Goal: Transaction & Acquisition: Purchase product/service

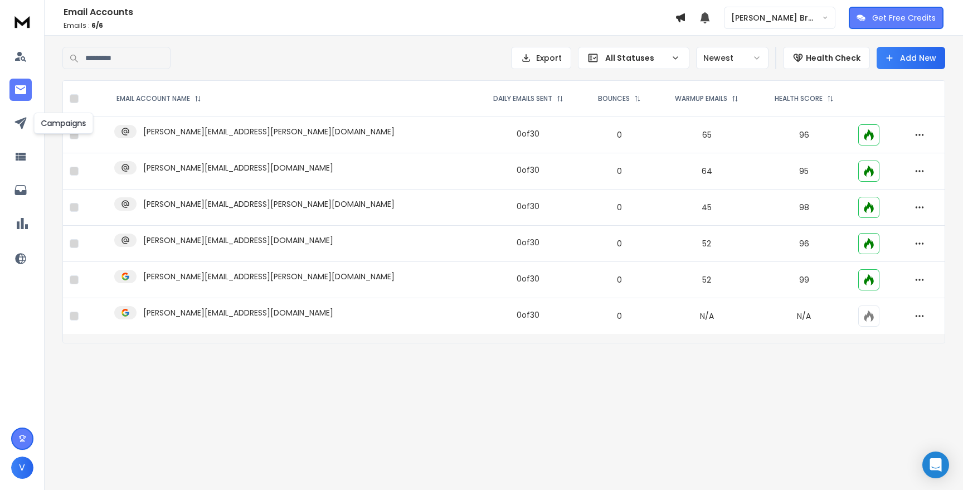
click at [28, 117] on link at bounding box center [20, 123] width 22 height 22
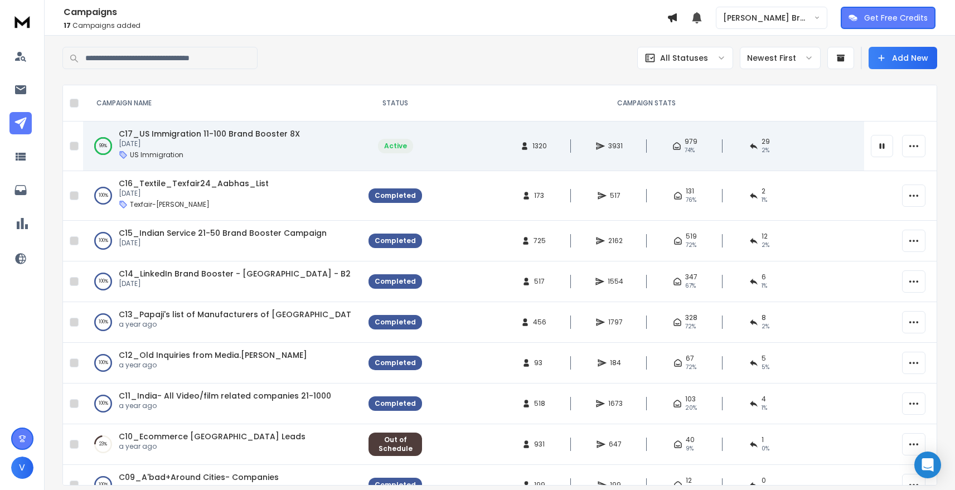
click at [332, 142] on td "99 % C17_US Immigration 11-100 Brand Booster 8X 3 months ago US Immigration" at bounding box center [222, 146] width 279 height 50
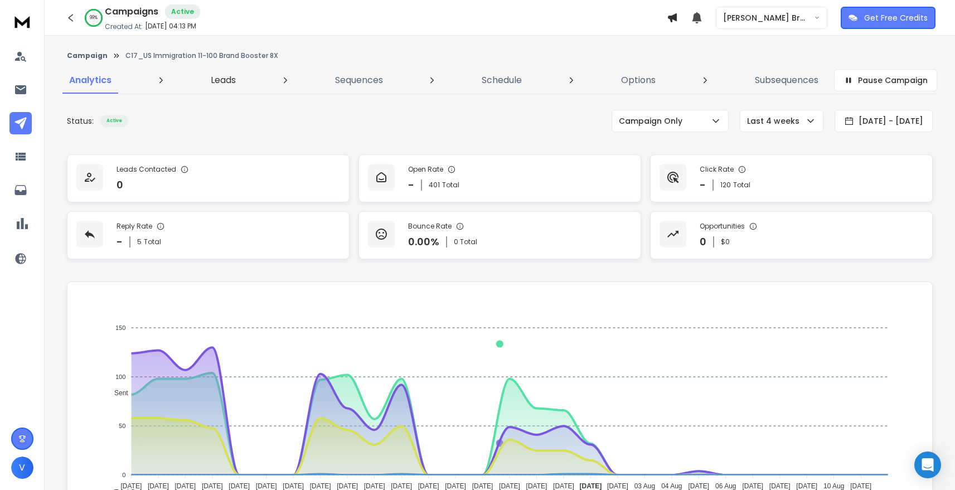
click at [230, 83] on p "Leads" at bounding box center [223, 80] width 25 height 13
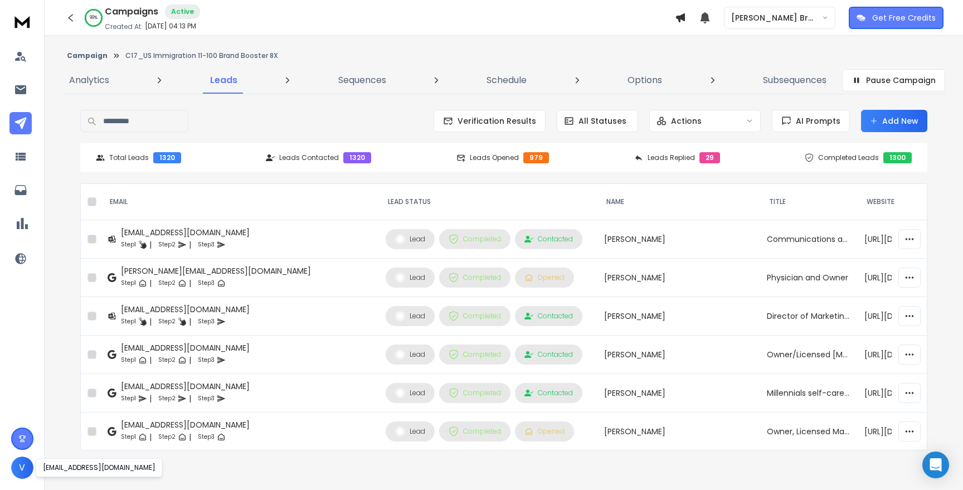
click at [25, 466] on span "V" at bounding box center [22, 467] width 22 height 22
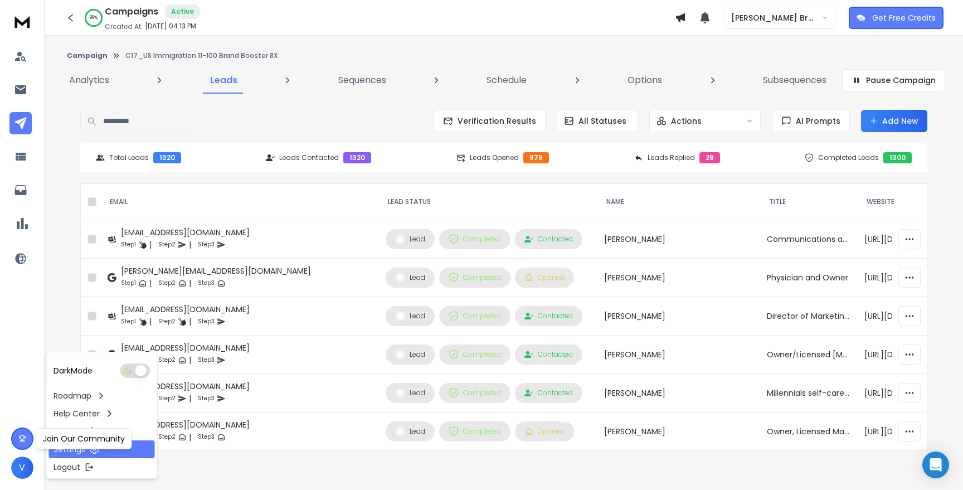
click at [32, 436] on link at bounding box center [22, 438] width 22 height 22
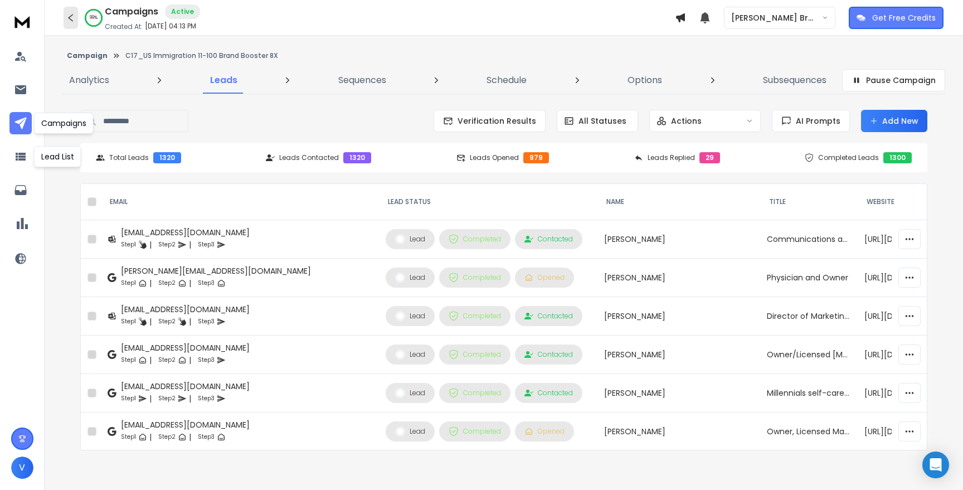
click at [72, 20] on icon at bounding box center [71, 18] width 10 height 10
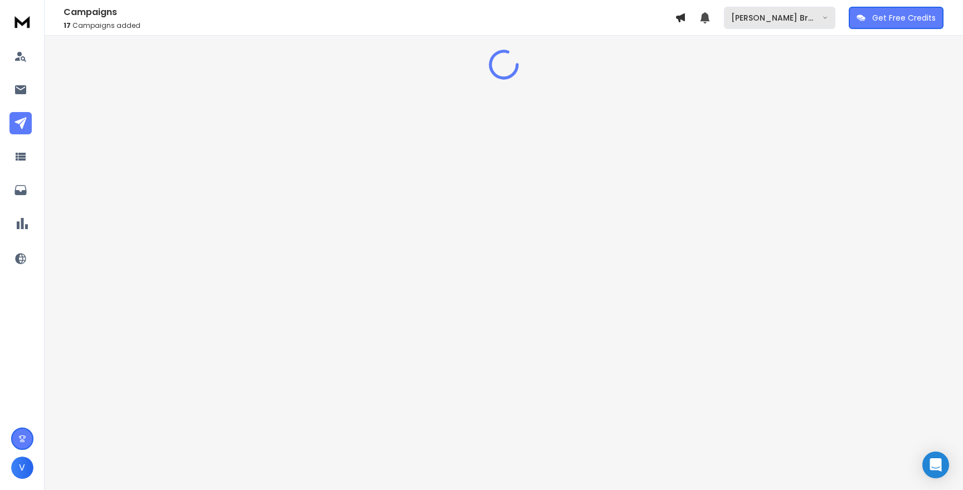
click at [805, 8] on button "[PERSON_NAME] Bros. Motion Pictures" at bounding box center [779, 18] width 111 height 22
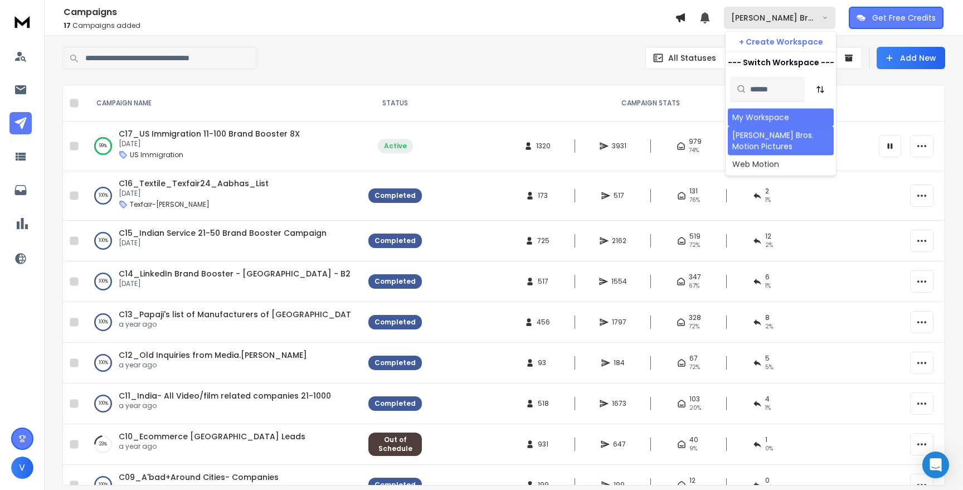
click at [813, 13] on p "[PERSON_NAME] Bros. Motion Pictures" at bounding box center [776, 17] width 91 height 11
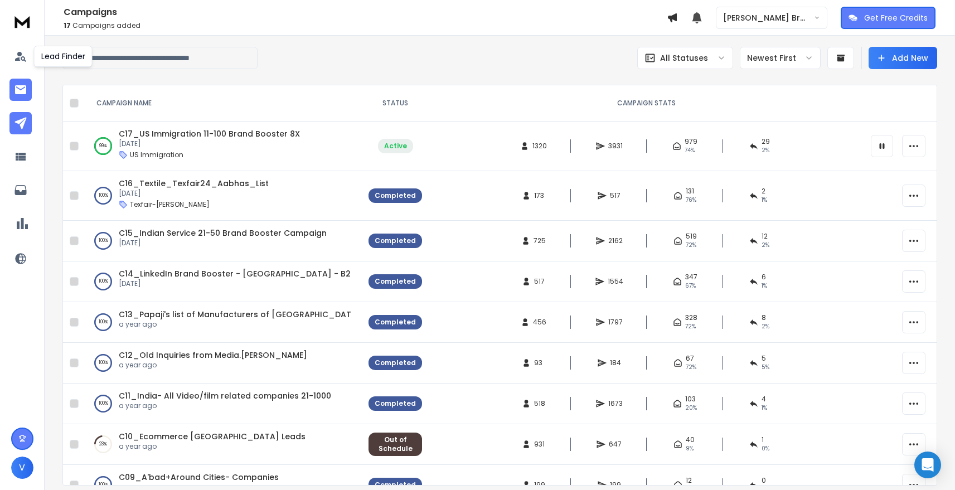
click at [27, 87] on icon at bounding box center [20, 89] width 13 height 13
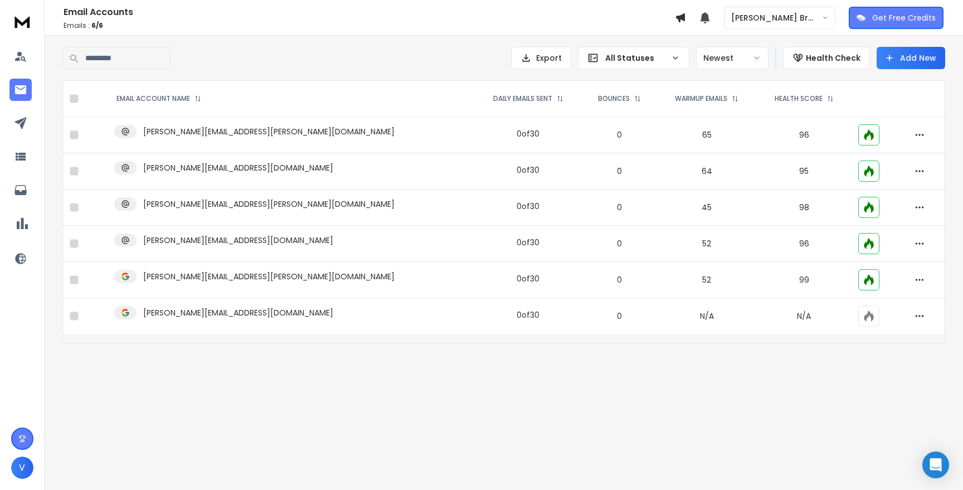
click at [889, 56] on icon at bounding box center [889, 58] width 8 height 8
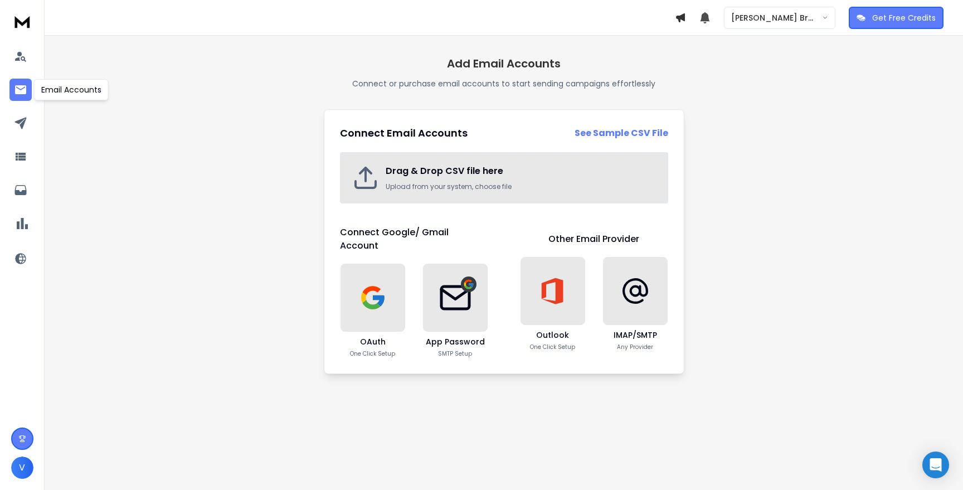
click at [20, 80] on link at bounding box center [20, 90] width 22 height 22
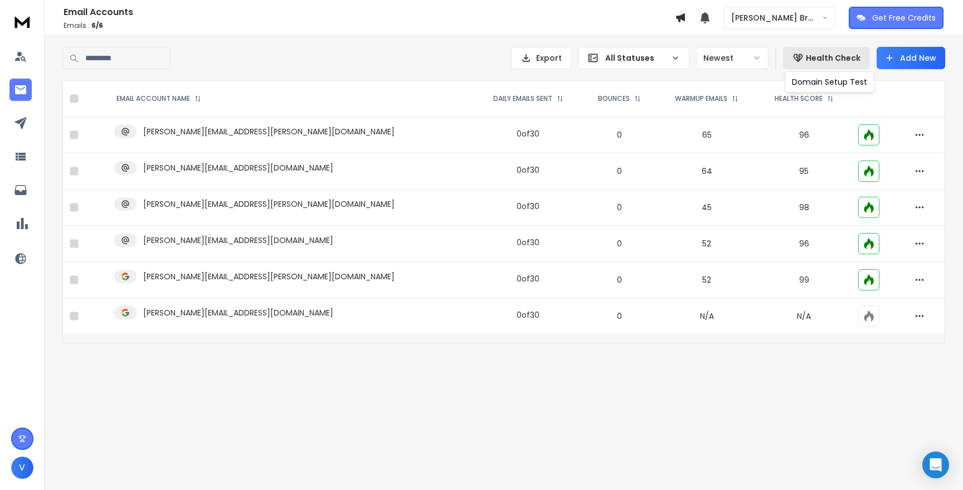
click at [865, 61] on button "Health Check" at bounding box center [826, 58] width 87 height 22
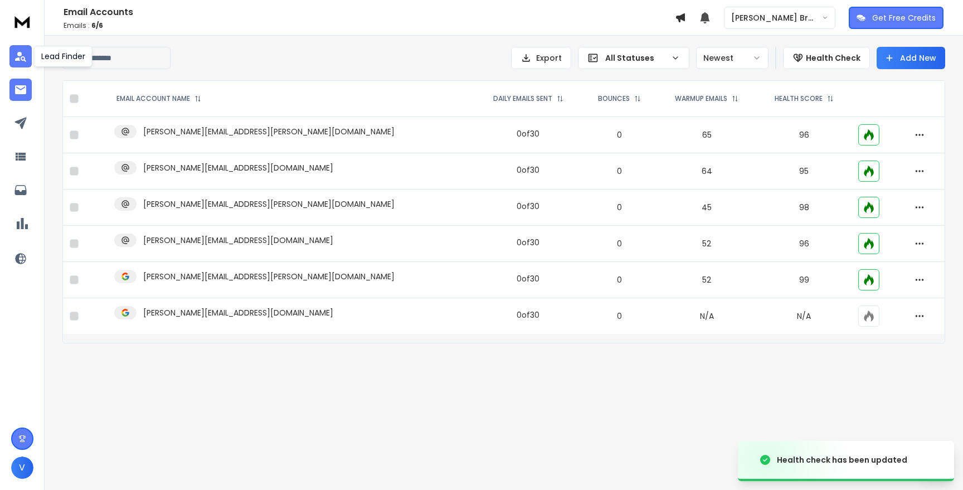
click at [22, 61] on icon at bounding box center [20, 56] width 13 height 13
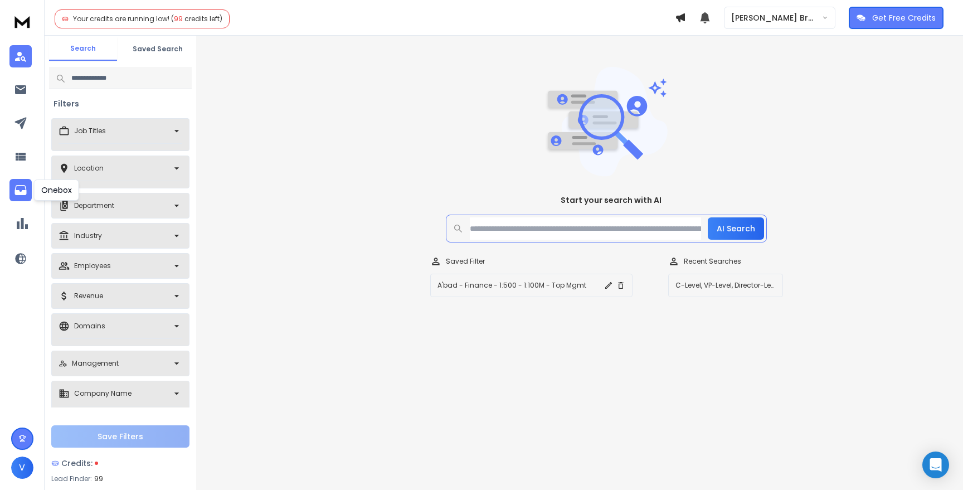
click at [17, 194] on icon at bounding box center [20, 190] width 12 height 10
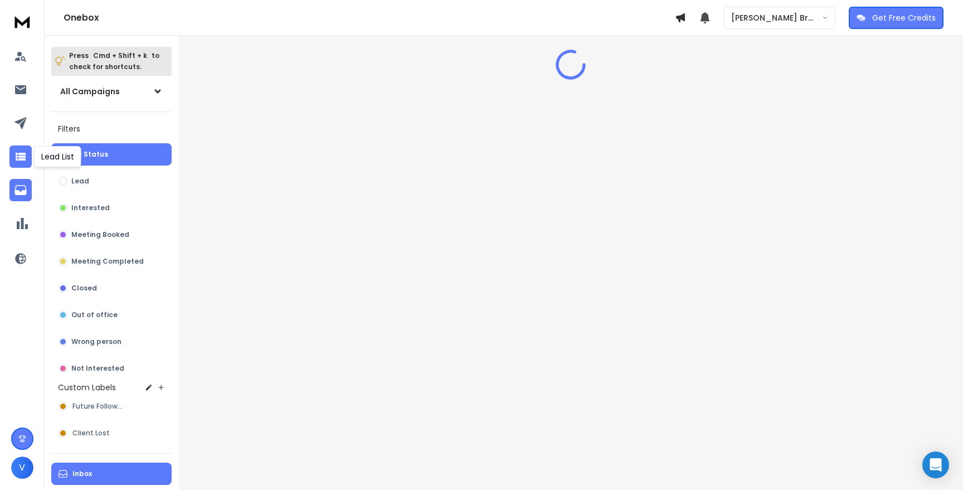
click at [22, 164] on link at bounding box center [20, 156] width 22 height 22
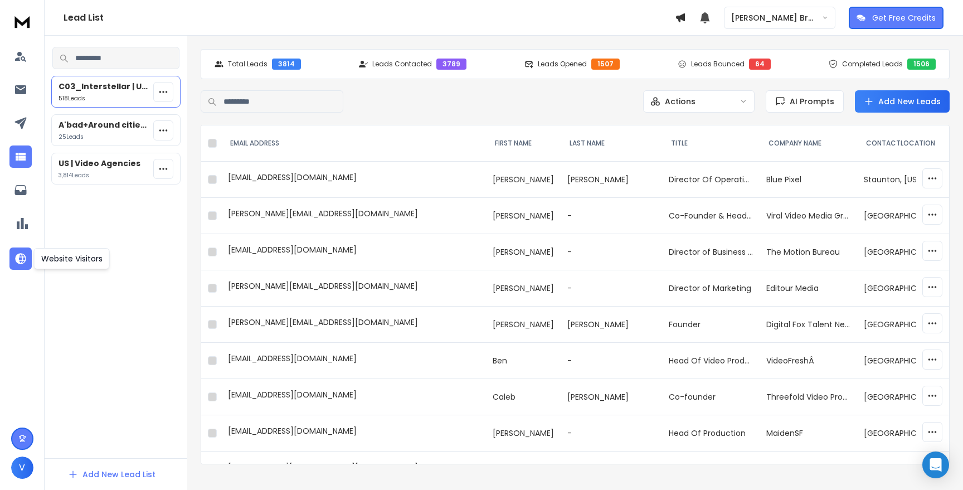
click at [21, 259] on icon at bounding box center [20, 258] width 13 height 13
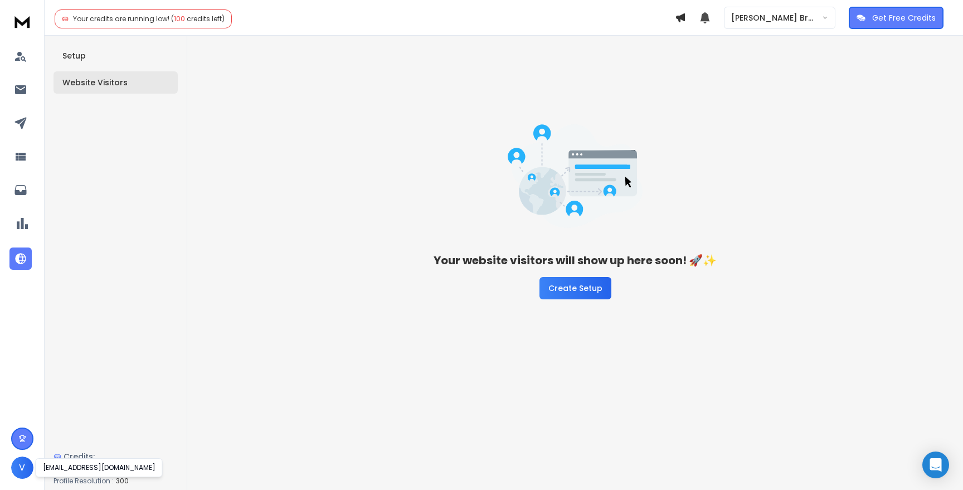
click at [27, 462] on span "V" at bounding box center [22, 467] width 22 height 22
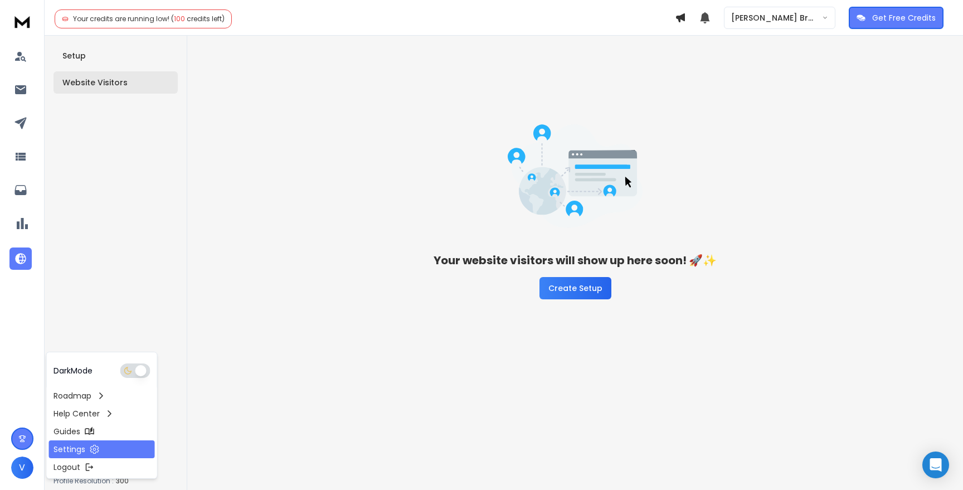
click at [80, 451] on p "Settings" at bounding box center [69, 449] width 32 height 11
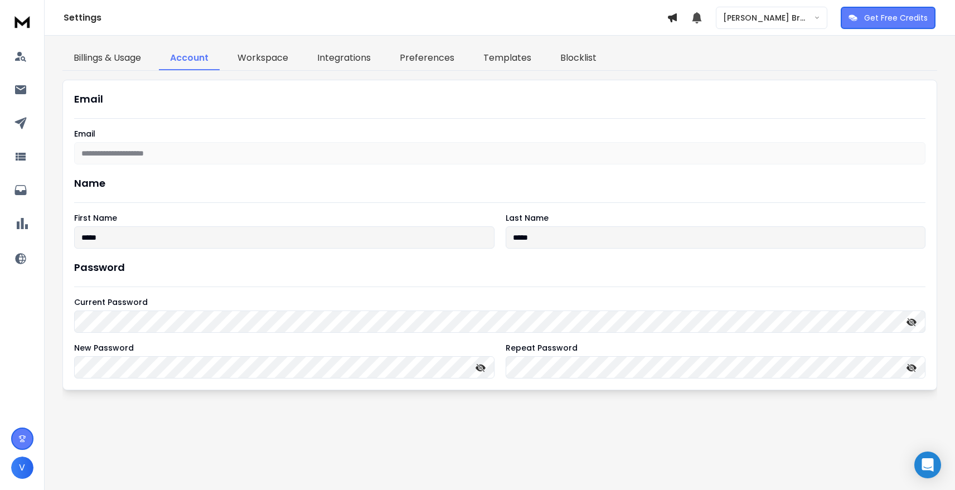
click at [128, 55] on link "Billings & Usage" at bounding box center [107, 58] width 90 height 23
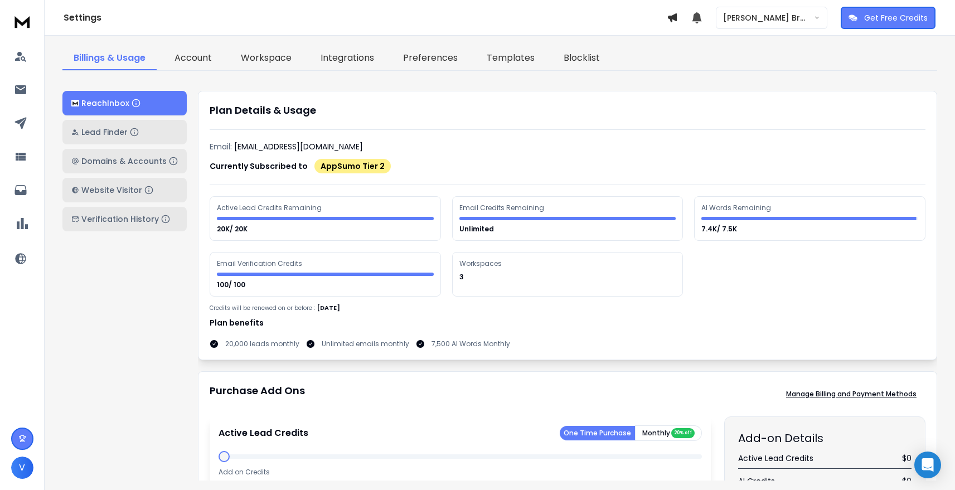
click at [99, 132] on button "Lead Finder" at bounding box center [124, 132] width 124 height 25
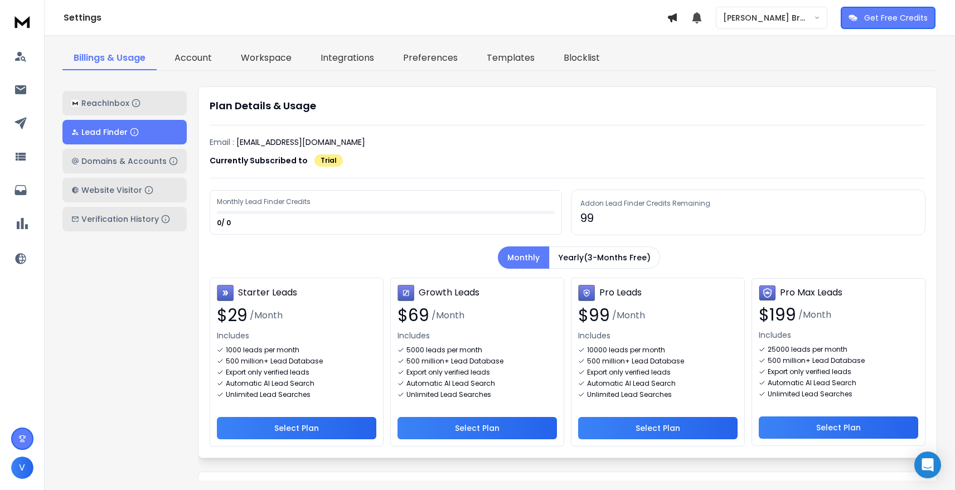
click at [106, 158] on button "Domains & Accounts" at bounding box center [124, 161] width 124 height 25
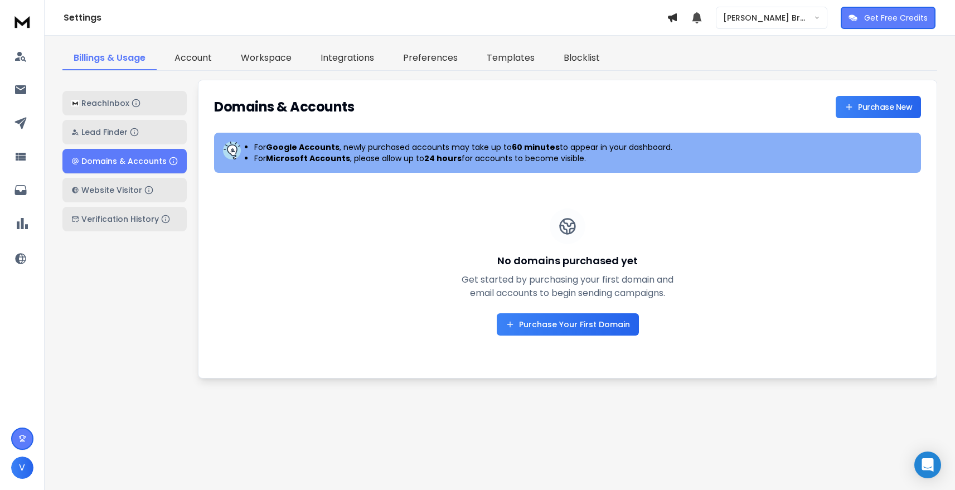
click at [894, 106] on link "Purchase New" at bounding box center [877, 107] width 85 height 22
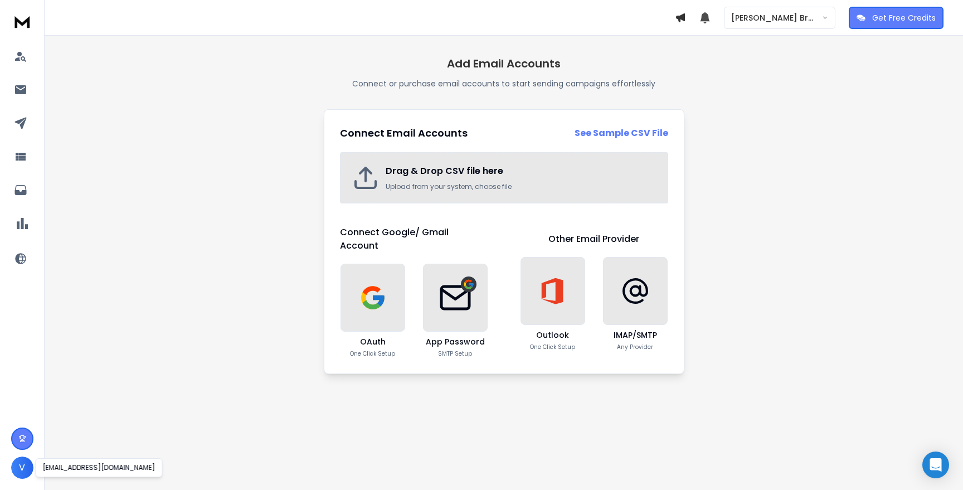
click at [26, 464] on span "V" at bounding box center [22, 467] width 22 height 22
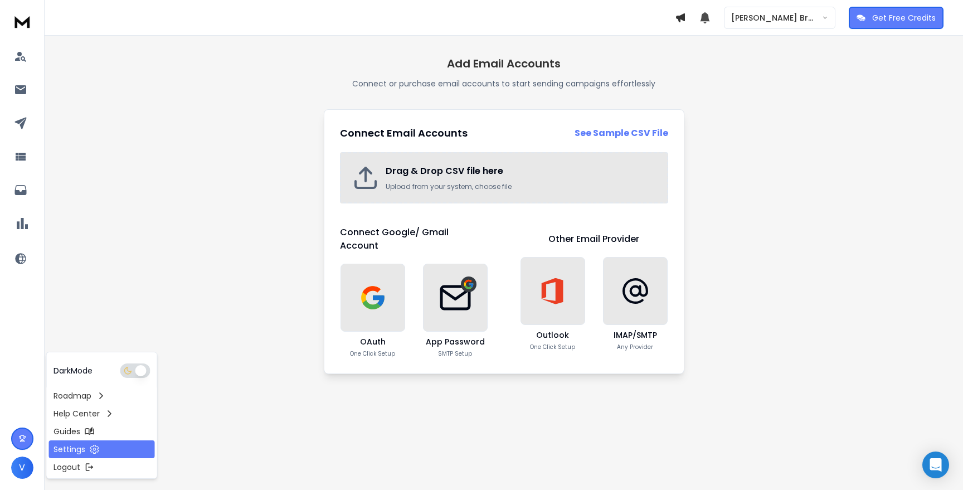
click at [109, 444] on div "Settings" at bounding box center [102, 449] width 106 height 18
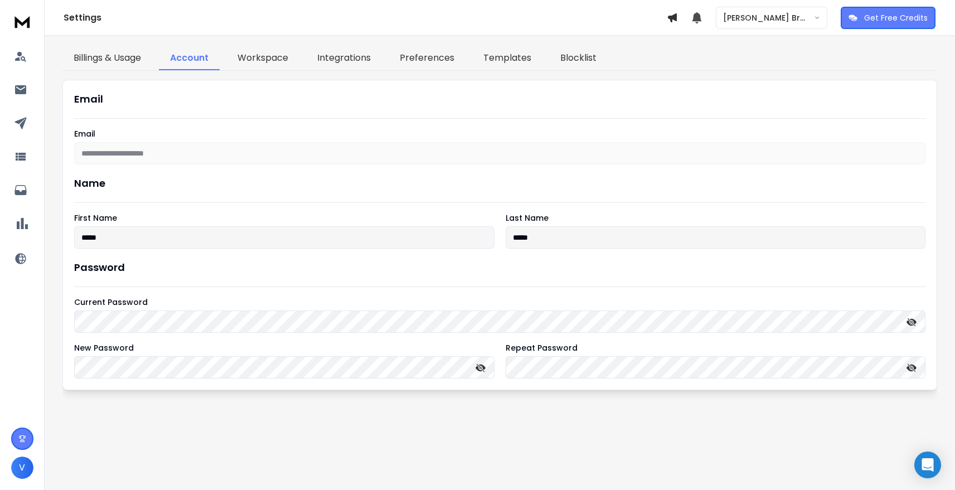
click at [138, 59] on link "Billings & Usage" at bounding box center [107, 58] width 90 height 23
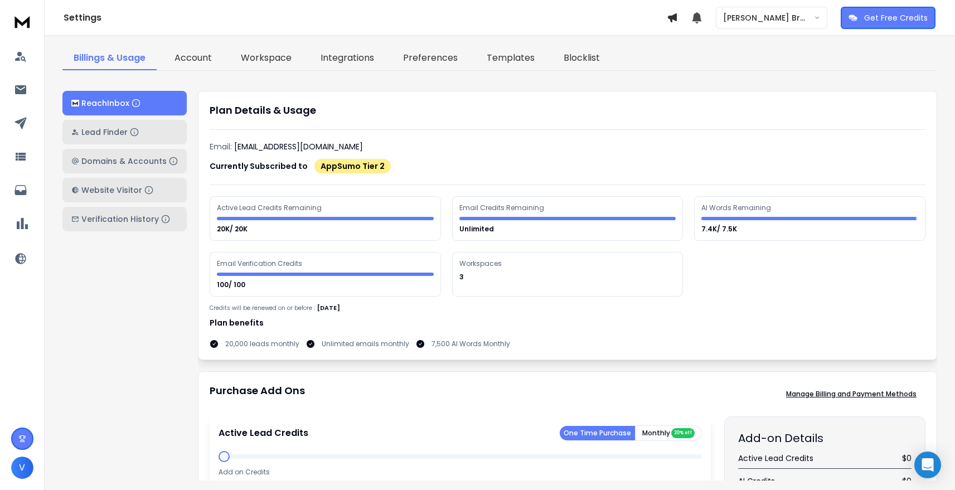
click at [135, 161] on button "Domains & Accounts" at bounding box center [124, 161] width 124 height 25
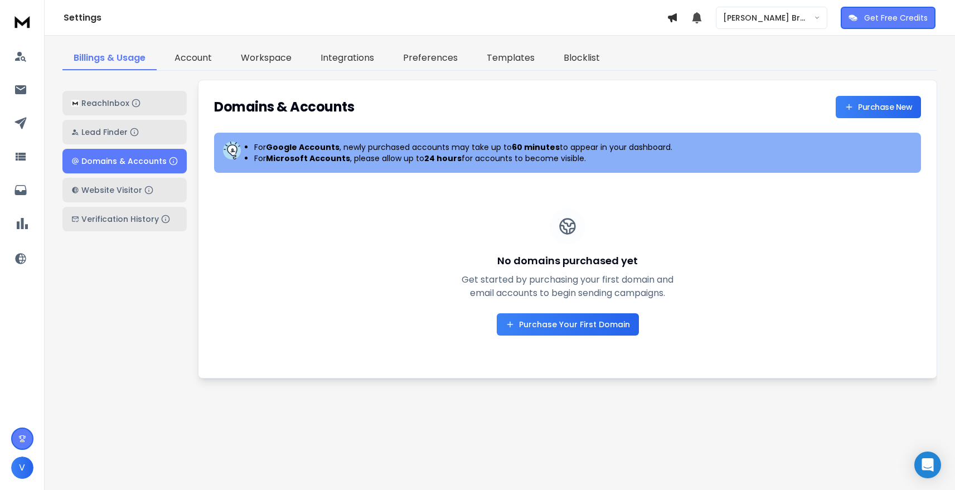
click at [608, 335] on link "Purchase Your First Domain" at bounding box center [568, 324] width 142 height 22
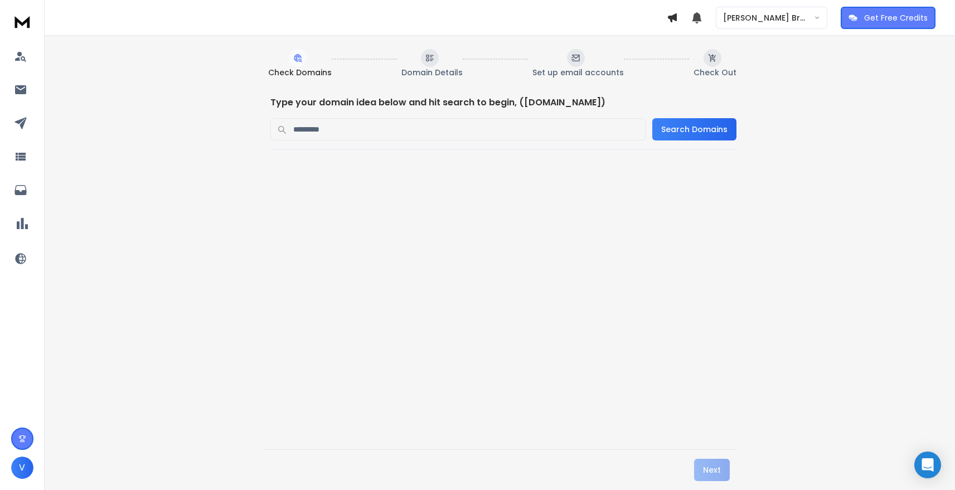
click at [534, 129] on input at bounding box center [457, 129] width 375 height 22
type input "**********"
click at [719, 123] on button "Search Domains" at bounding box center [694, 129] width 84 height 22
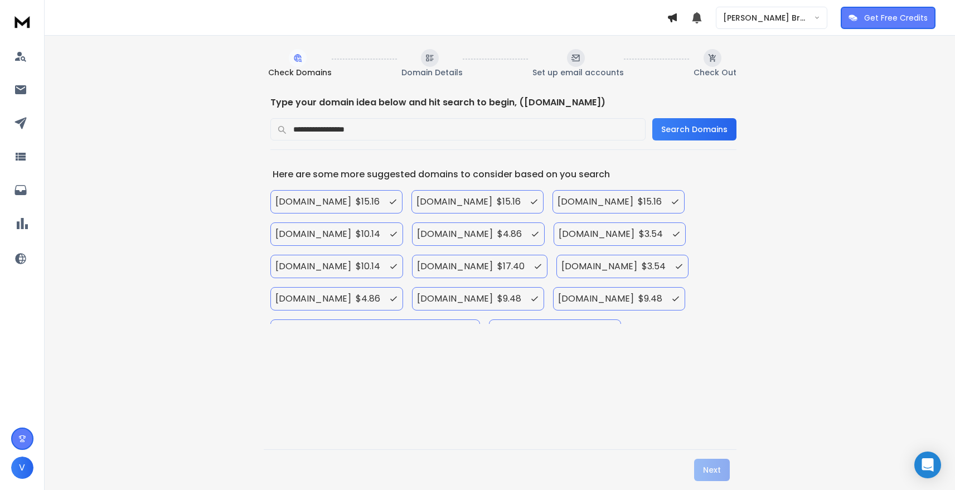
click at [425, 57] on icon at bounding box center [429, 57] width 9 height 9
click at [22, 459] on span "V" at bounding box center [22, 467] width 22 height 22
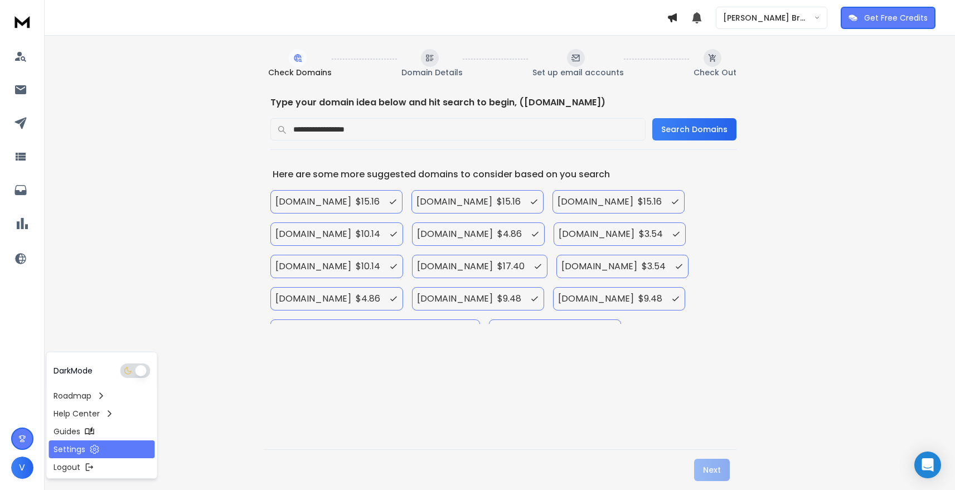
click at [73, 452] on p "Settings" at bounding box center [69, 449] width 32 height 11
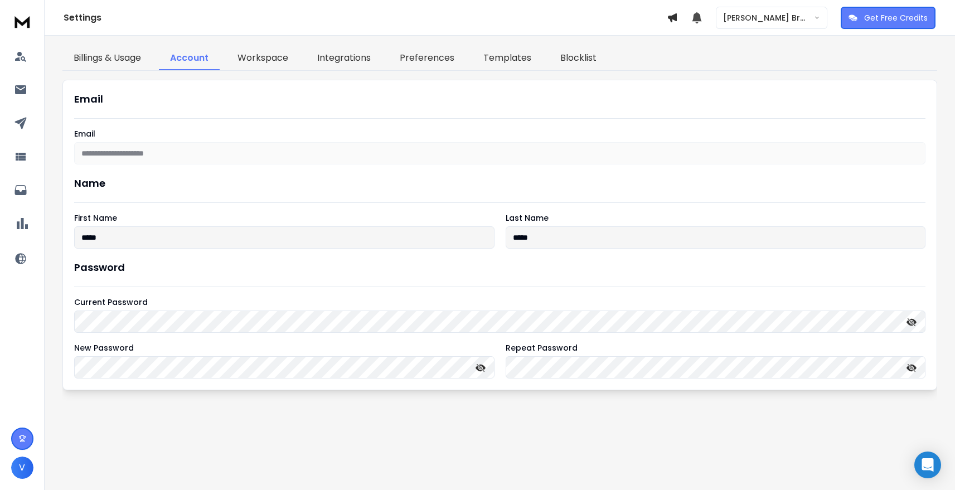
click at [99, 48] on link "Billings & Usage" at bounding box center [107, 58] width 90 height 23
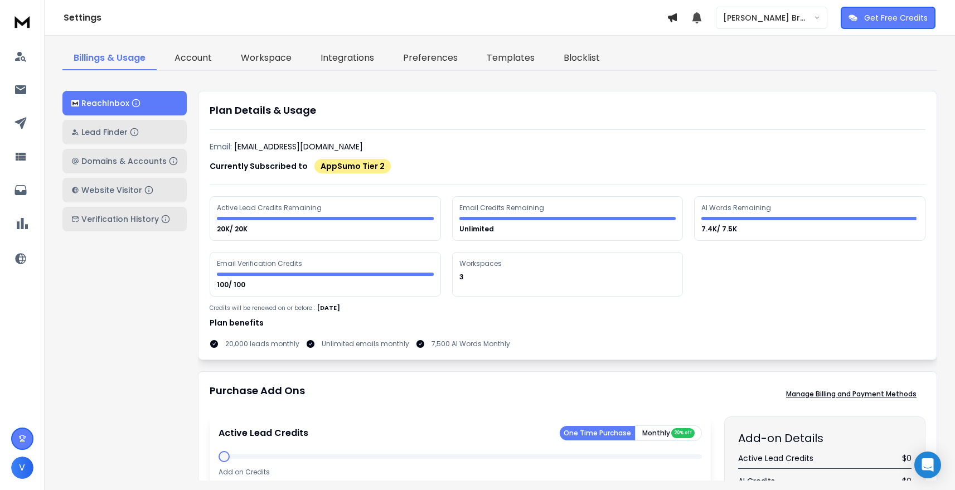
click at [120, 185] on button "Website Visitor" at bounding box center [124, 190] width 124 height 25
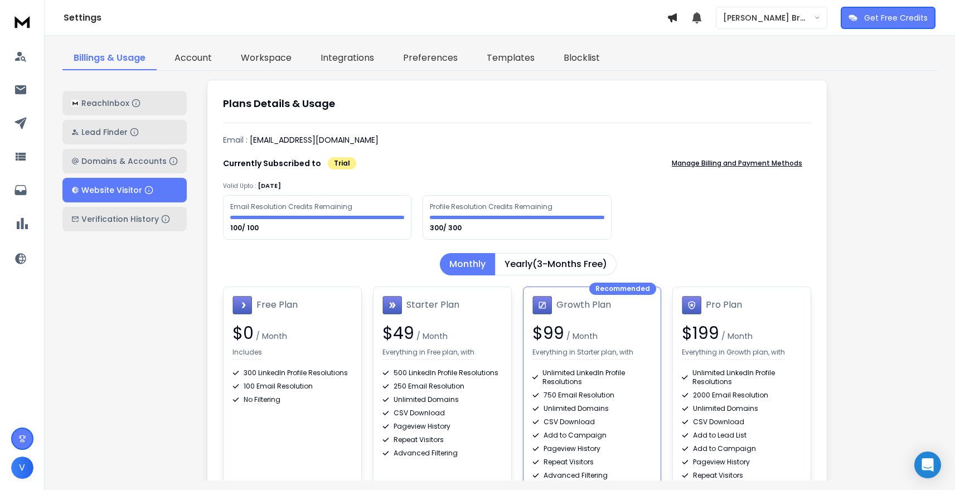
click at [134, 218] on button "Verification History" at bounding box center [124, 219] width 124 height 25
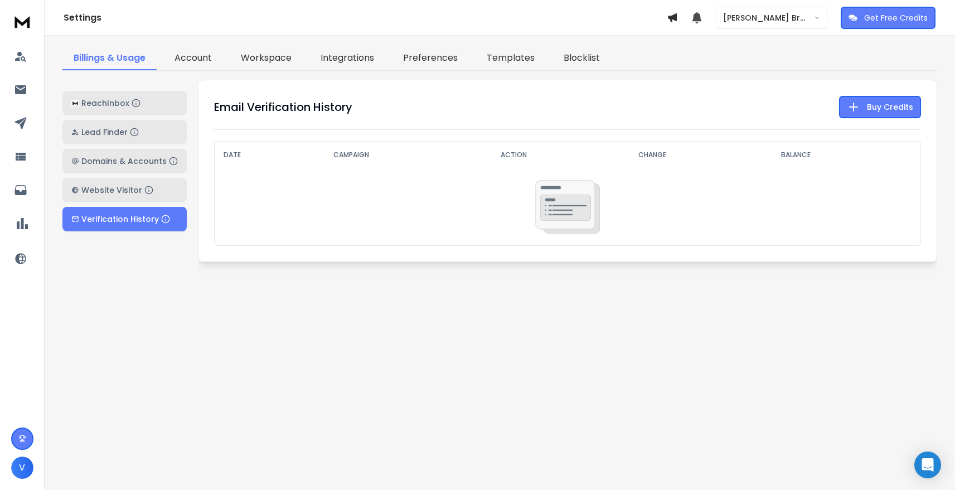
click at [194, 59] on link "Account" at bounding box center [193, 58] width 60 height 23
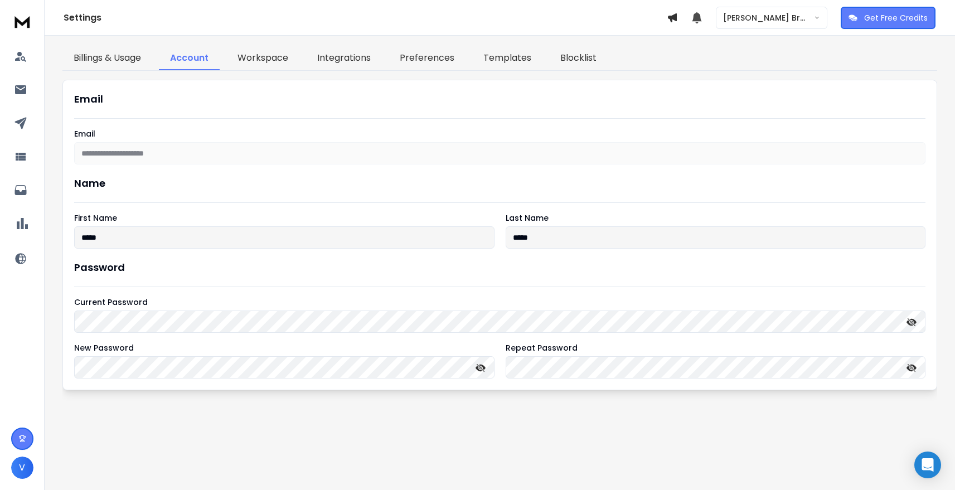
click at [259, 61] on link "Workspace" at bounding box center [262, 58] width 73 height 23
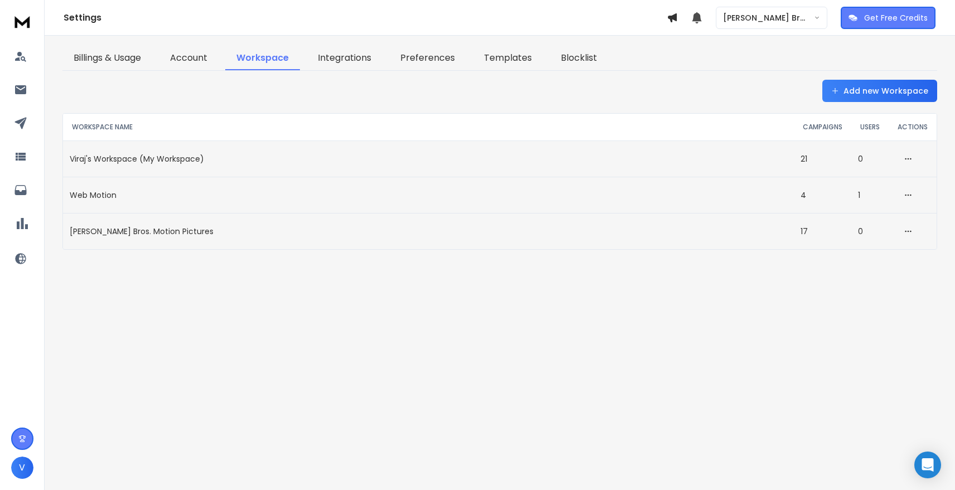
click at [338, 54] on link "Integrations" at bounding box center [344, 58] width 76 height 23
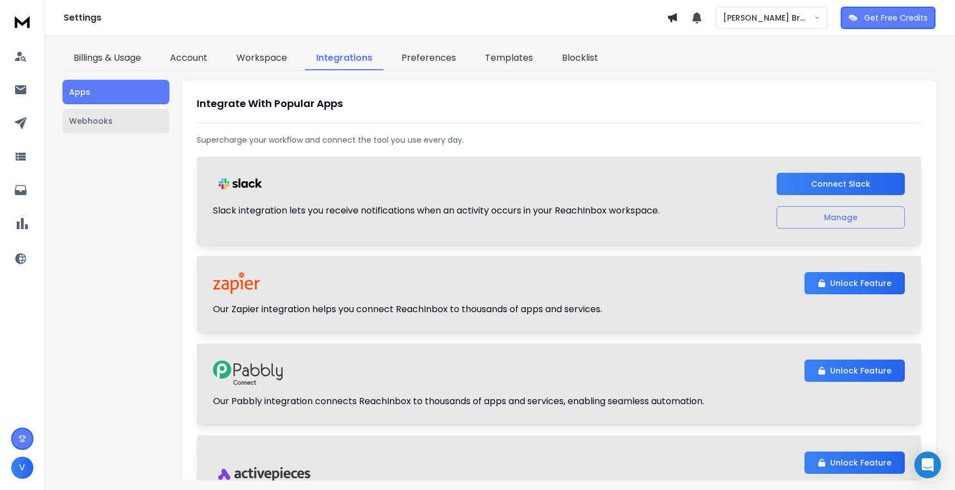
click at [419, 55] on link "Preferences" at bounding box center [428, 58] width 77 height 23
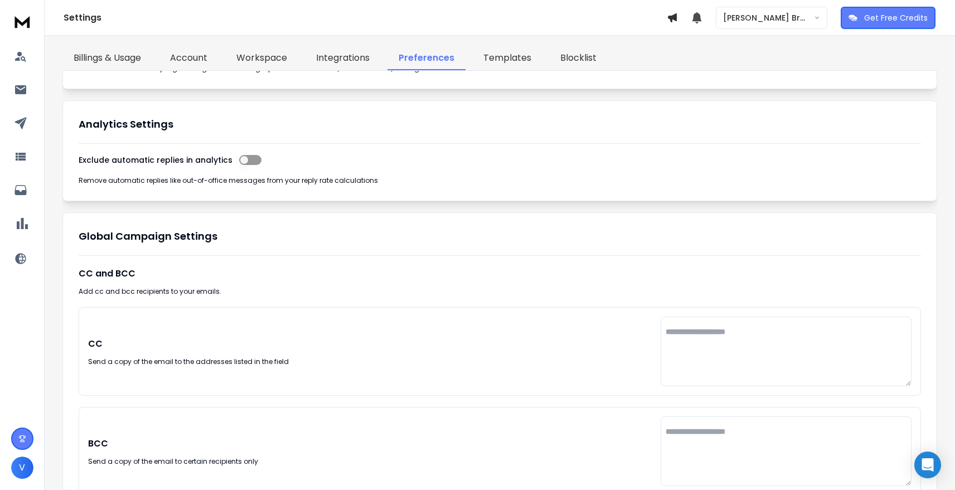
scroll to position [351, 0]
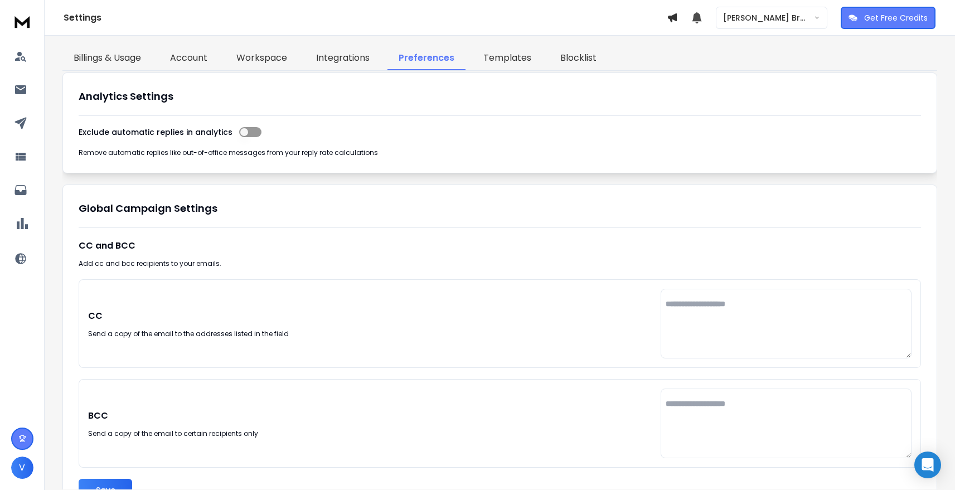
click at [255, 132] on button "Exclude automatic replies in analytics" at bounding box center [250, 132] width 22 height 10
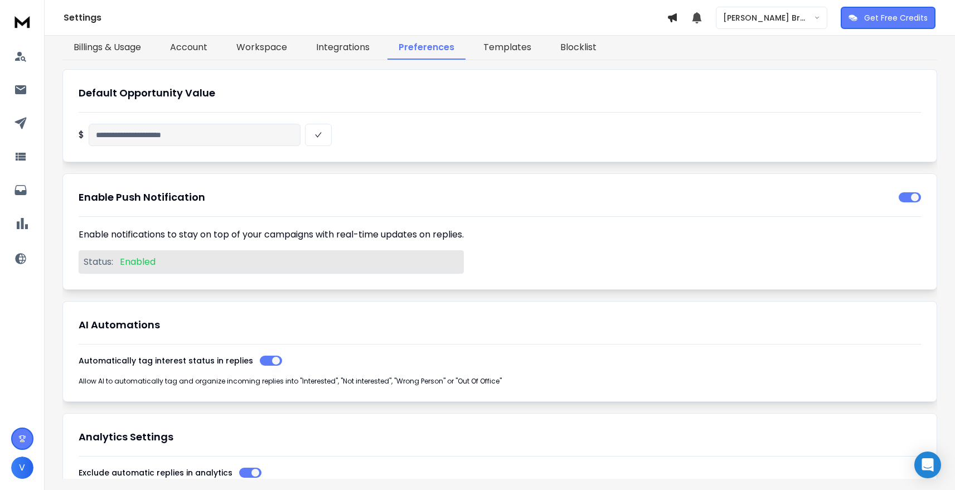
scroll to position [379, 0]
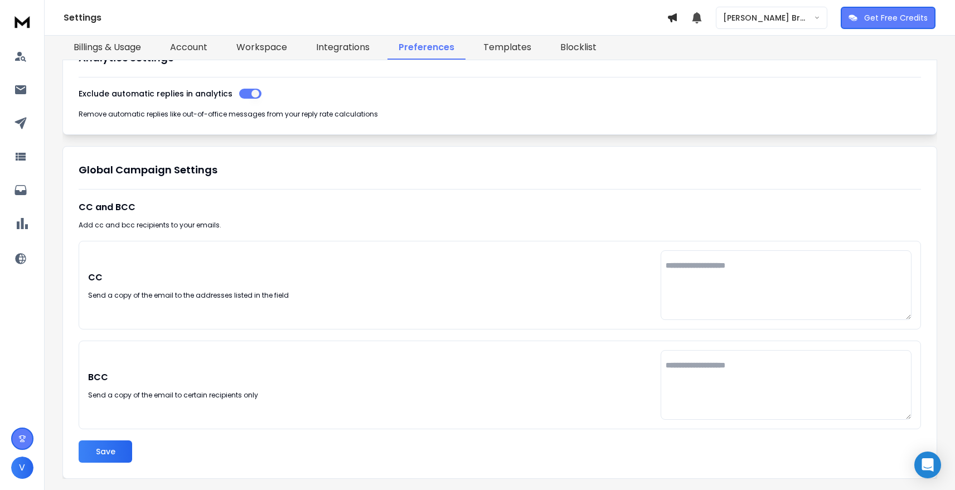
click at [118, 441] on button "Save" at bounding box center [105, 451] width 53 height 22
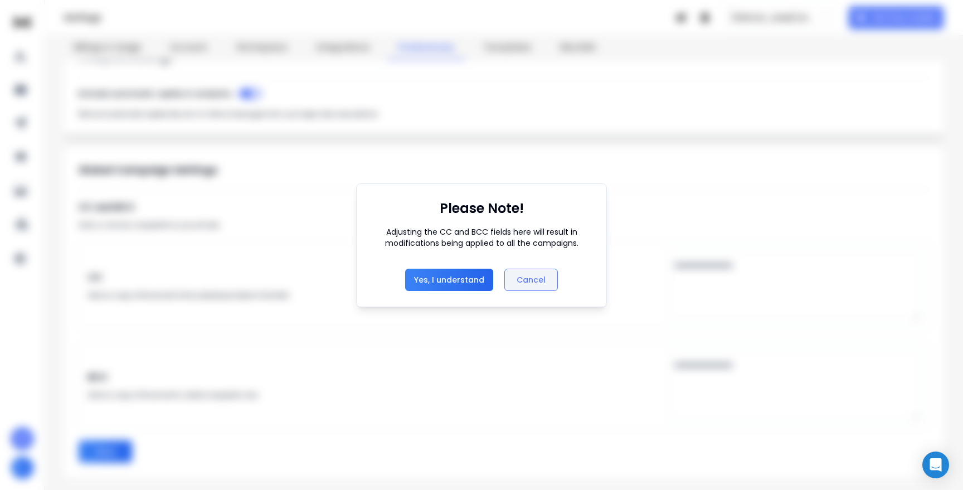
click at [454, 279] on button "Yes, I understand" at bounding box center [449, 280] width 88 height 22
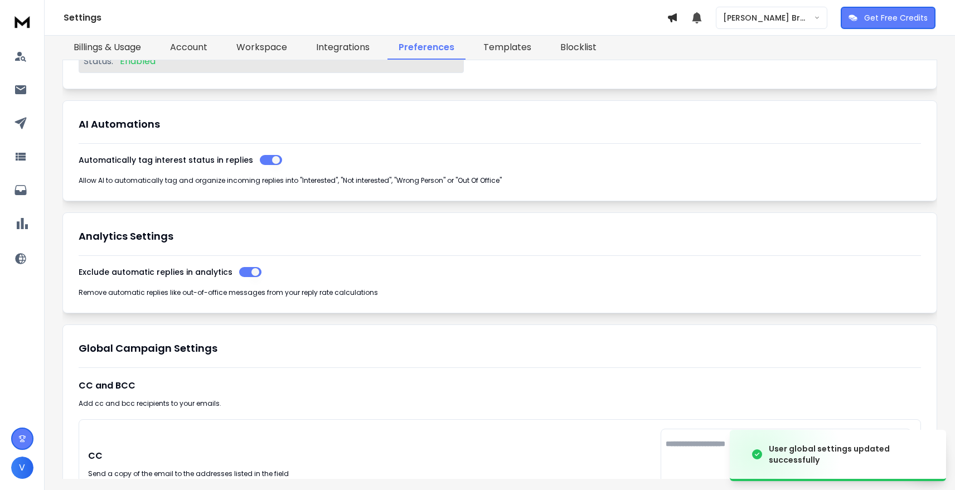
scroll to position [0, 0]
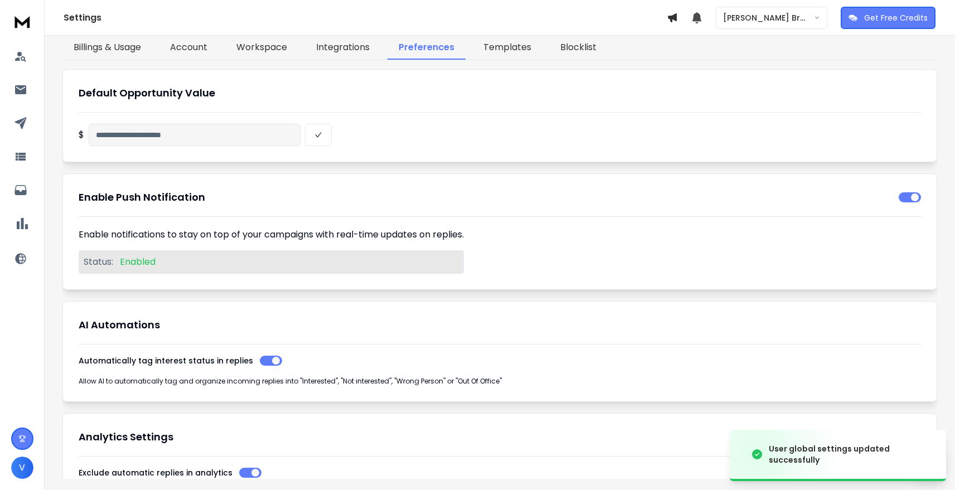
click at [517, 49] on link "Templates" at bounding box center [507, 47] width 70 height 23
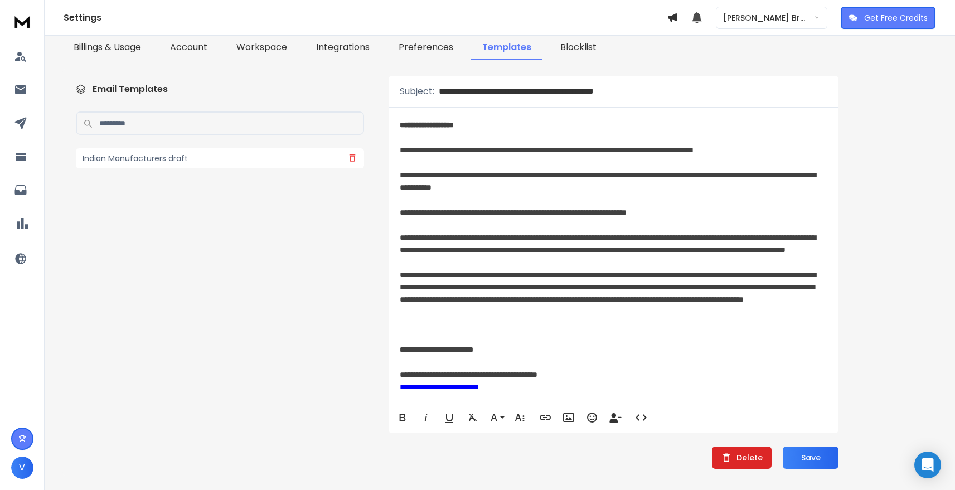
click at [598, 49] on link "Blocklist" at bounding box center [578, 47] width 59 height 23
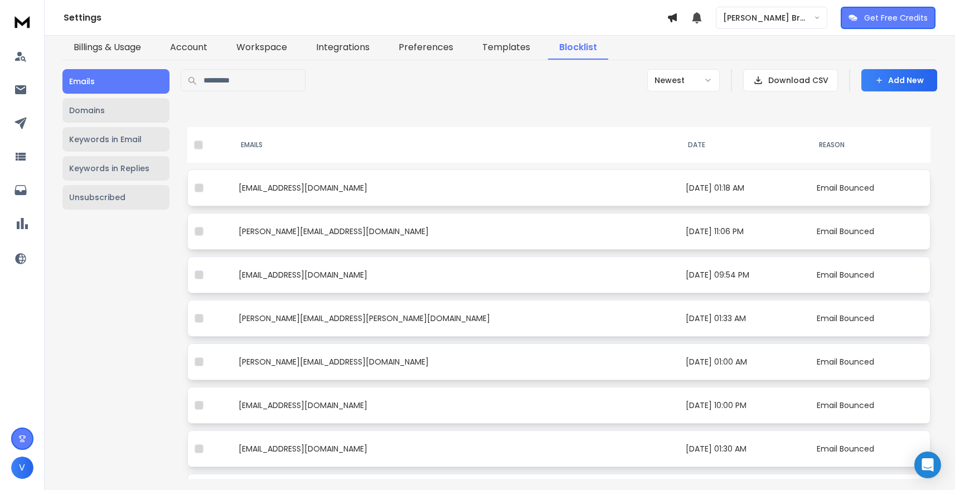
click at [104, 45] on link "Billings & Usage" at bounding box center [107, 47] width 90 height 23
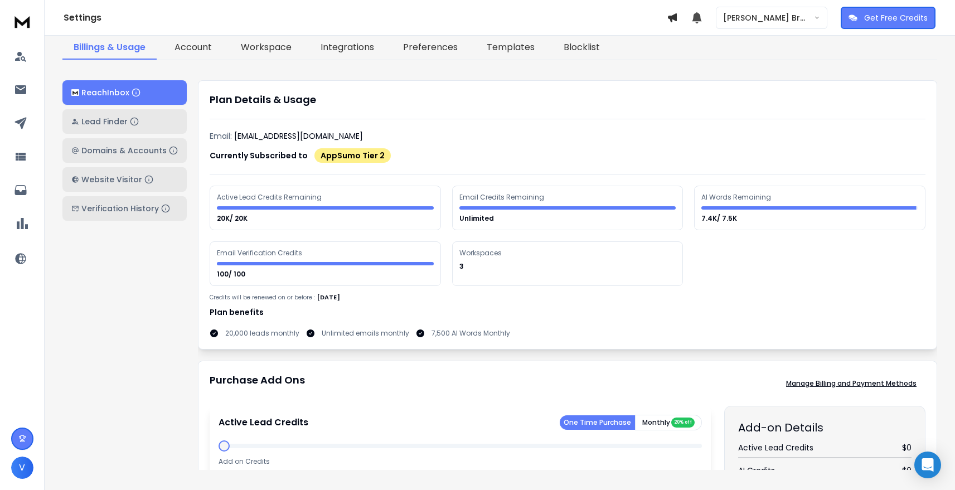
click at [117, 111] on button "Lead Finder" at bounding box center [124, 121] width 124 height 25
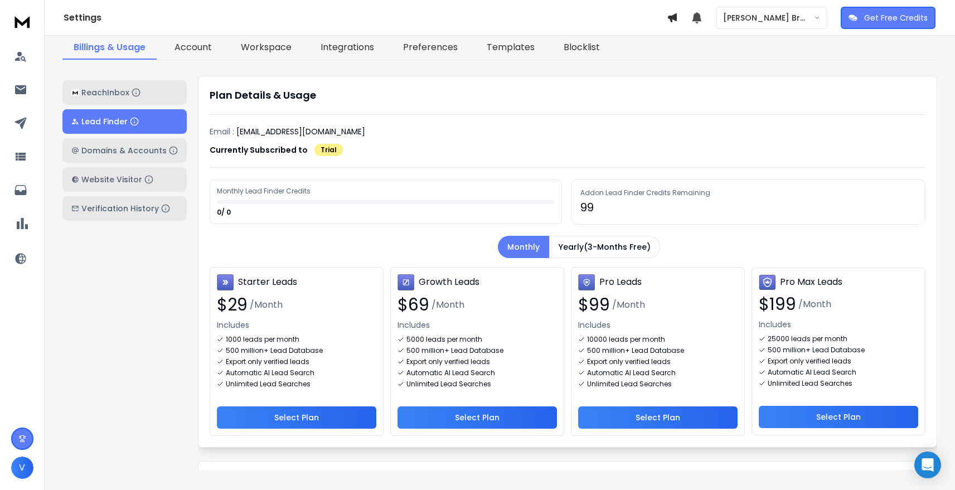
click at [133, 150] on button "Domains & Accounts" at bounding box center [124, 150] width 124 height 25
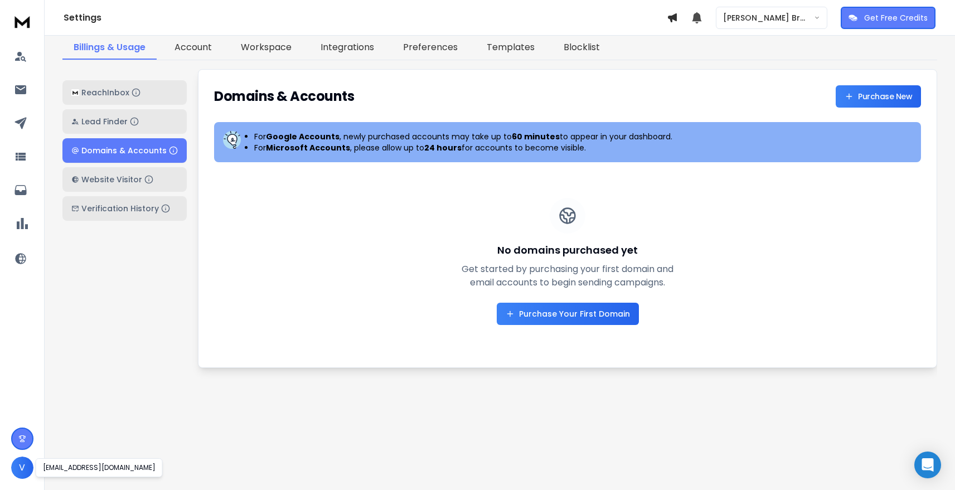
click at [25, 468] on span "V" at bounding box center [22, 467] width 22 height 22
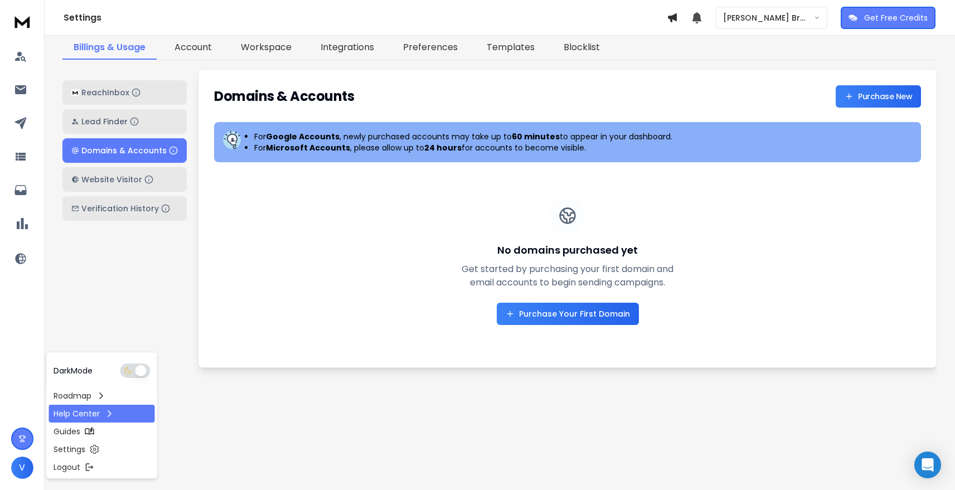
click at [80, 416] on p "Help Center" at bounding box center [76, 413] width 46 height 11
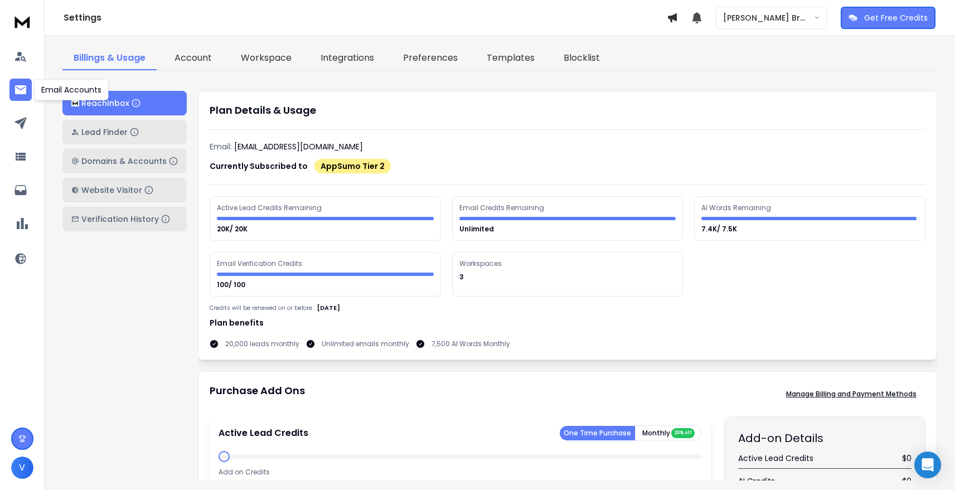
click at [24, 91] on icon at bounding box center [20, 89] width 11 height 9
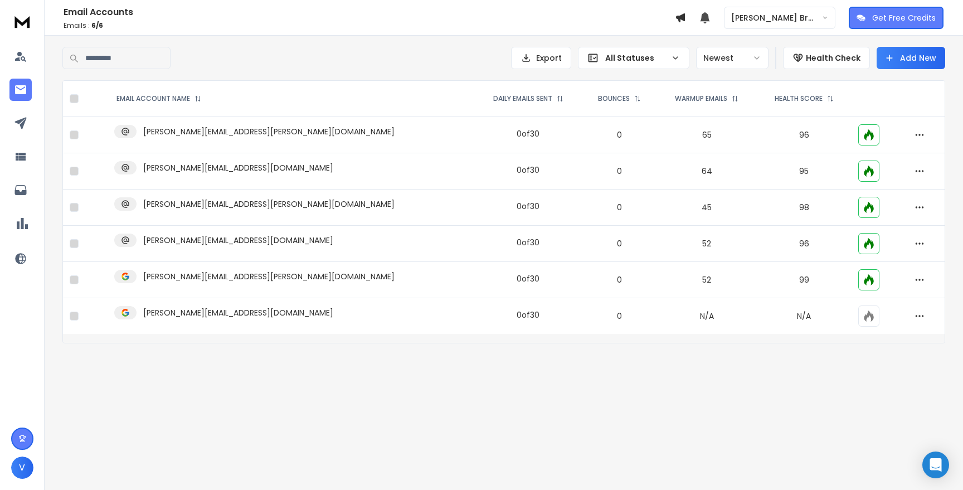
click at [713, 20] on div "[PERSON_NAME] Bros. Motion Pictures Get Free Credits" at bounding box center [809, 18] width 269 height 22
click at [709, 18] on icon at bounding box center [705, 17] width 10 height 11
click at [679, 17] on icon at bounding box center [680, 17] width 9 height 9
click at [860, 34] on div "Email Accounts Emails : 6 / 6 [PERSON_NAME] Bros. Motion Pictures Get Free Cred…" at bounding box center [481, 18] width 963 height 36
click at [930, 61] on button "Add New" at bounding box center [911, 58] width 69 height 22
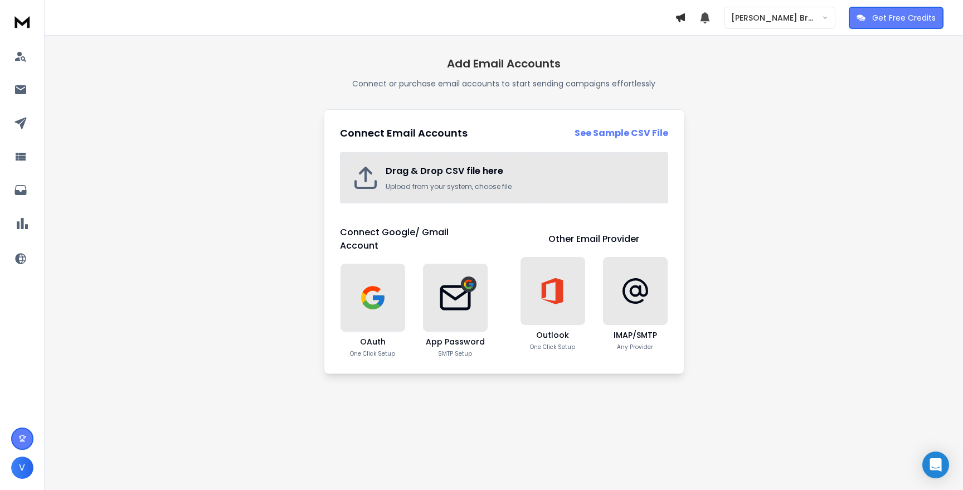
click at [364, 281] on icon at bounding box center [373, 297] width 28 height 33
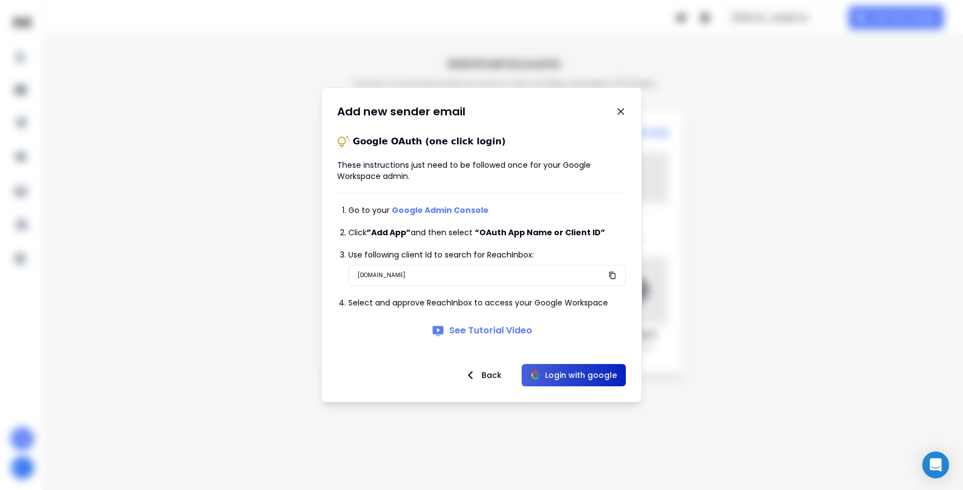
click at [623, 111] on icon at bounding box center [621, 111] width 10 height 10
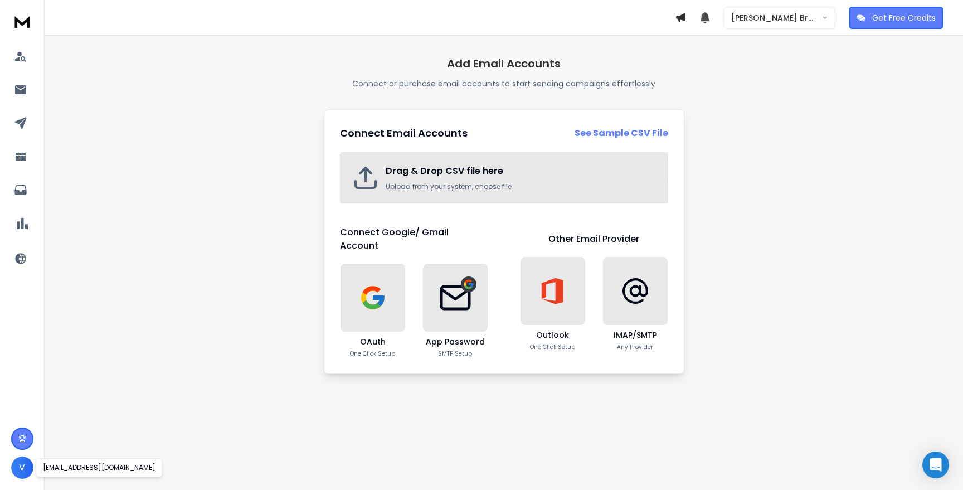
click at [17, 459] on span "V" at bounding box center [22, 467] width 22 height 22
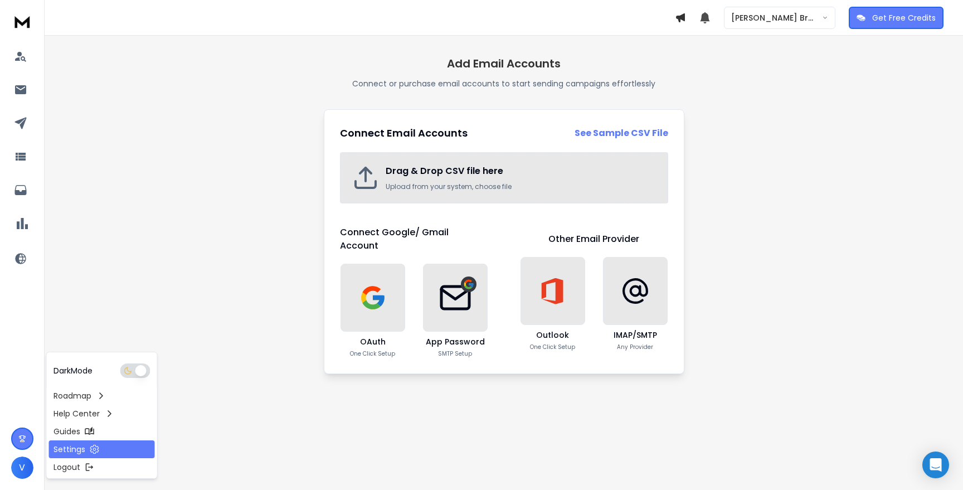
click at [84, 444] on p "Settings" at bounding box center [69, 449] width 32 height 11
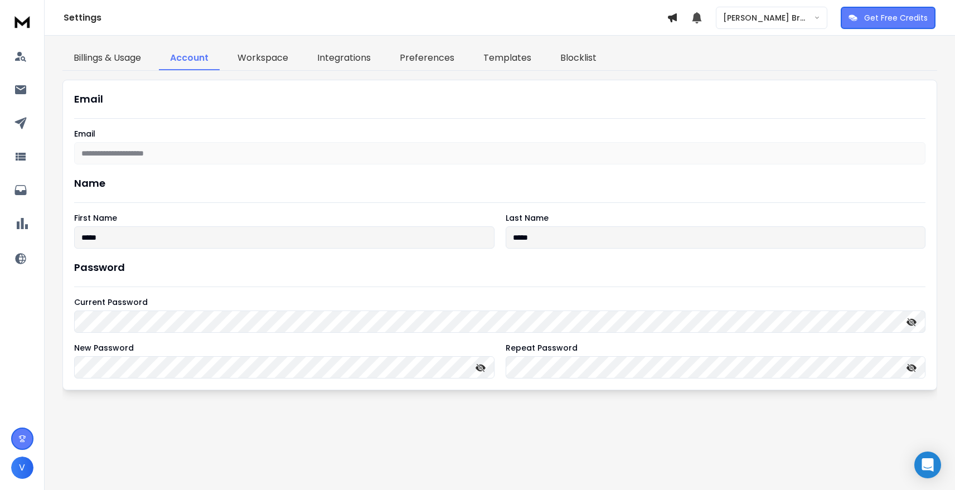
click at [90, 56] on link "Billings & Usage" at bounding box center [107, 58] width 90 height 23
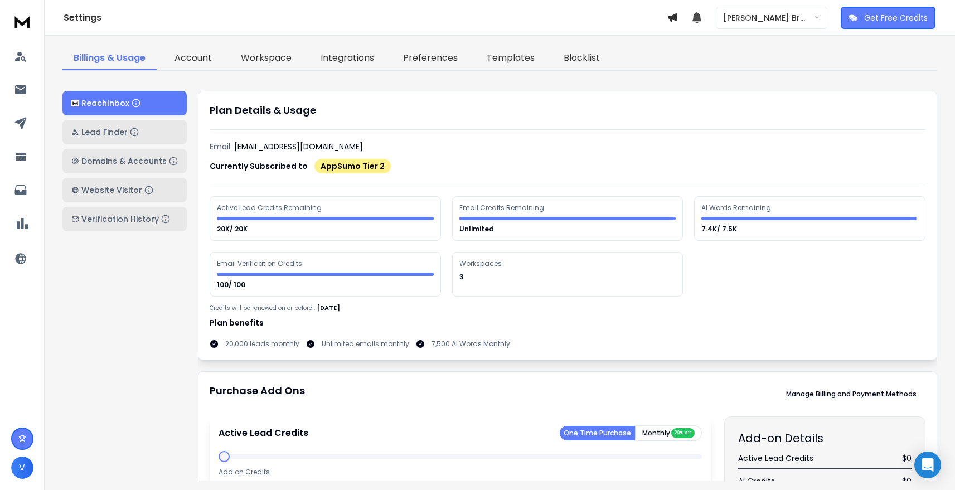
click at [105, 154] on button "Domains & Accounts" at bounding box center [124, 161] width 124 height 25
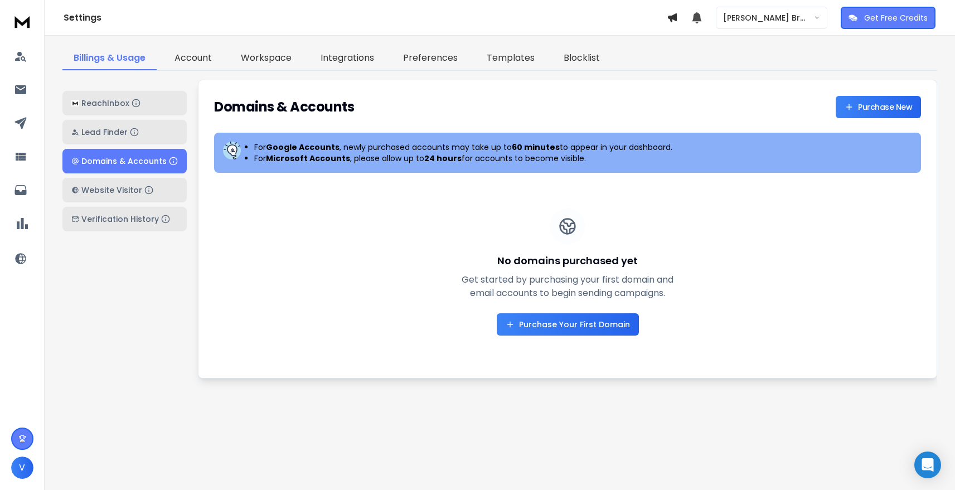
click at [604, 335] on link "Purchase Your First Domain" at bounding box center [568, 324] width 142 height 22
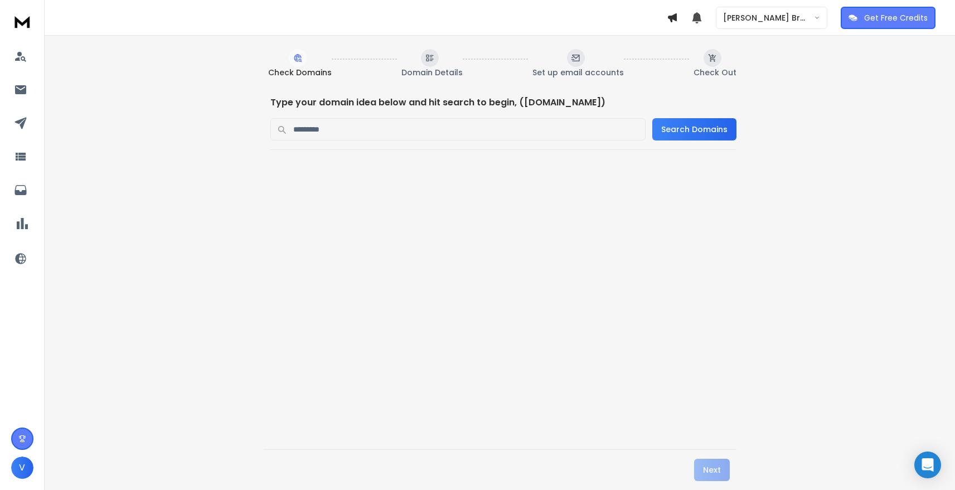
click at [429, 137] on input at bounding box center [457, 129] width 375 height 22
drag, startPoint x: 703, startPoint y: 140, endPoint x: 708, endPoint y: 133, distance: 9.3
click at [703, 140] on div "**********" at bounding box center [500, 123] width 473 height 54
click at [708, 133] on button "Search Domains" at bounding box center [694, 129] width 84 height 22
drag, startPoint x: 313, startPoint y: 130, endPoint x: 257, endPoint y: 130, distance: 55.7
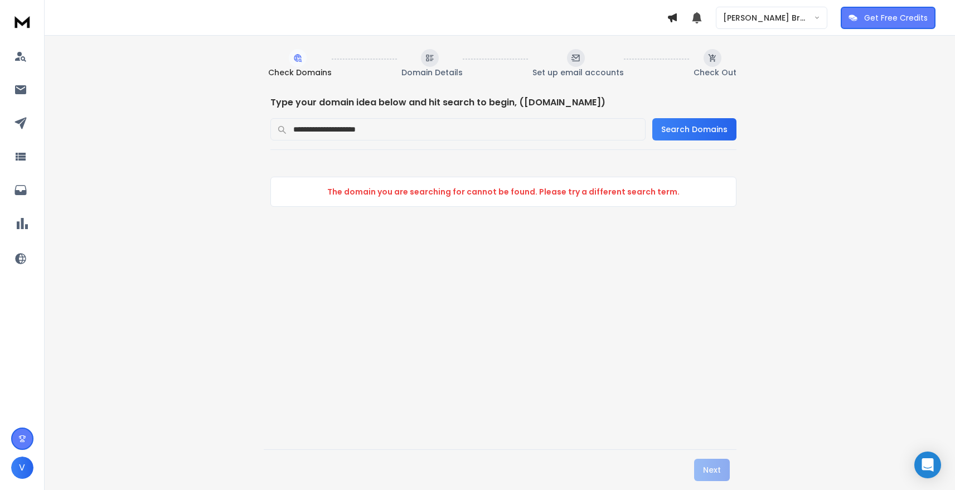
click at [257, 130] on div "**********" at bounding box center [499, 264] width 499 height 456
type input "**********"
click at [704, 123] on button "Search Domains" at bounding box center [694, 129] width 84 height 22
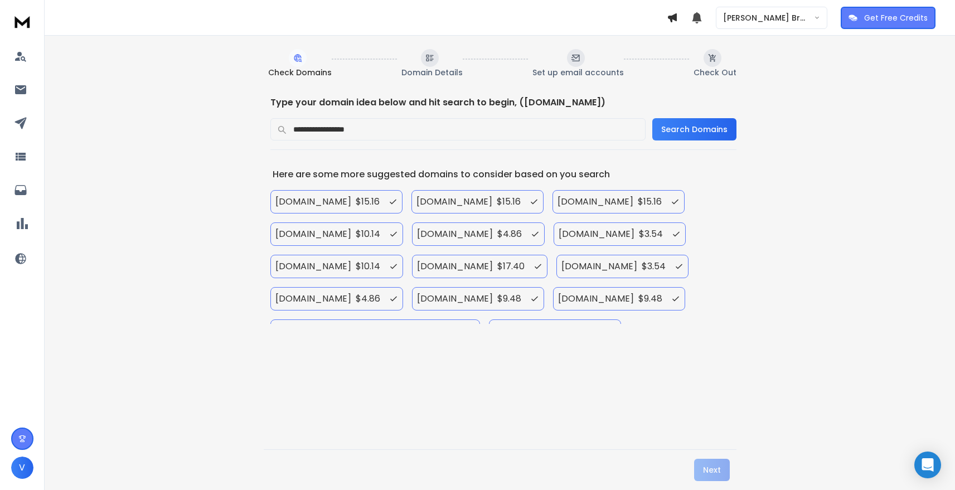
click at [351, 198] on h3 "[DOMAIN_NAME]" at bounding box center [313, 201] width 76 height 13
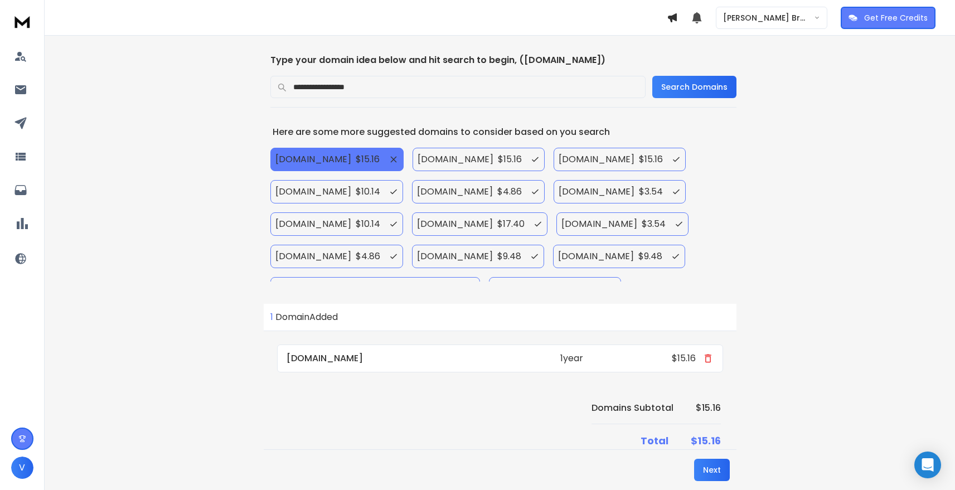
scroll to position [51, 0]
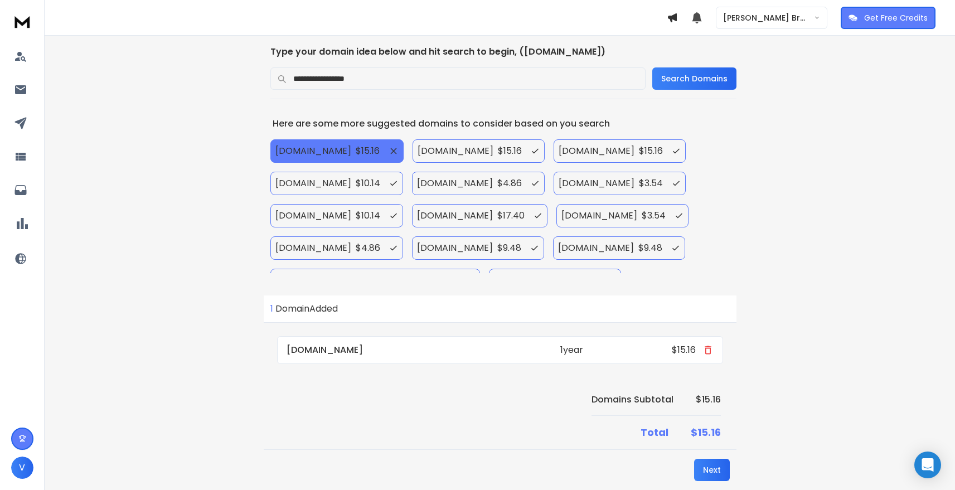
click at [711, 474] on button "Next" at bounding box center [712, 470] width 36 height 22
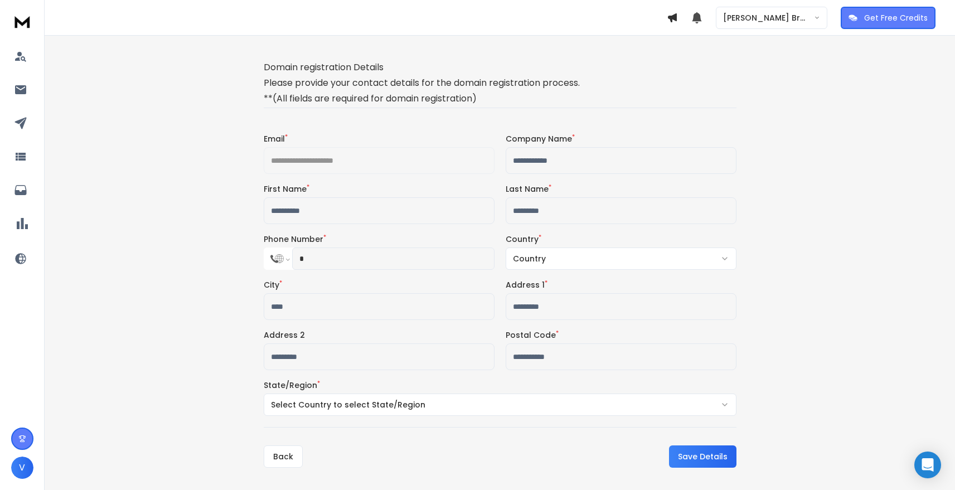
scroll to position [48, 0]
click at [385, 402] on button "Select Country to select State/Region" at bounding box center [500, 404] width 473 height 22
click at [231, 381] on section "**********" at bounding box center [500, 215] width 910 height 456
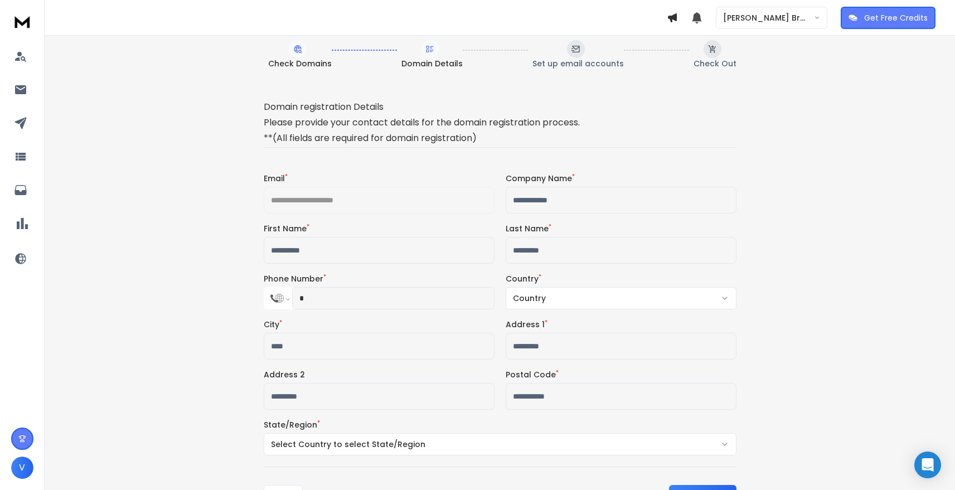
scroll to position [0, 0]
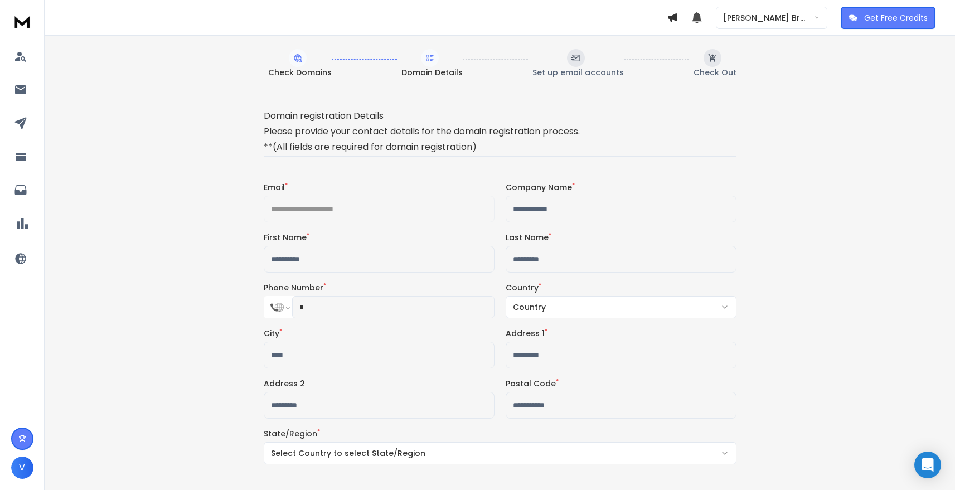
click at [580, 60] on icon at bounding box center [575, 58] width 8 height 7
click at [554, 216] on input "text" at bounding box center [620, 209] width 231 height 27
type input "**********"
click at [477, 257] on input "text" at bounding box center [379, 259] width 231 height 27
type input "*****"
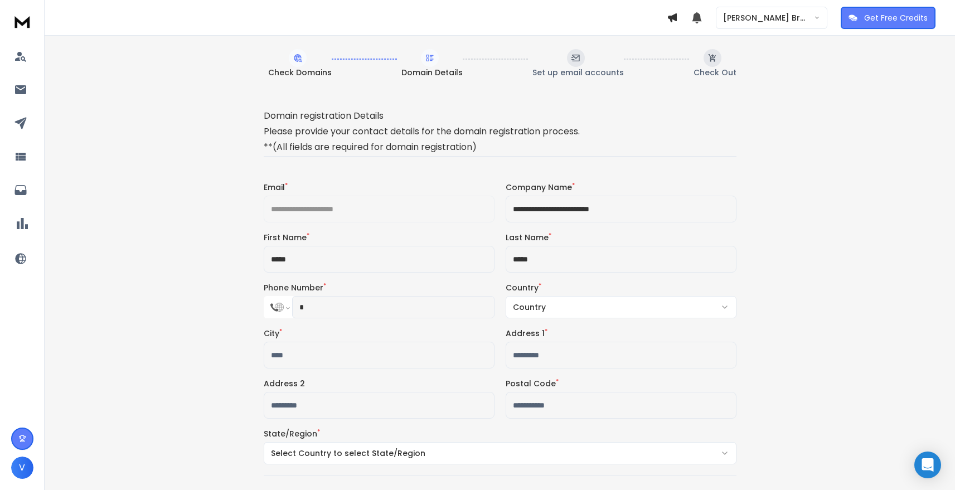
type input "*****"
click at [284, 306] on select "**********" at bounding box center [279, 307] width 19 height 22
select select "**"
click at [328, 305] on input "***" at bounding box center [393, 307] width 202 height 22
type input "**********"
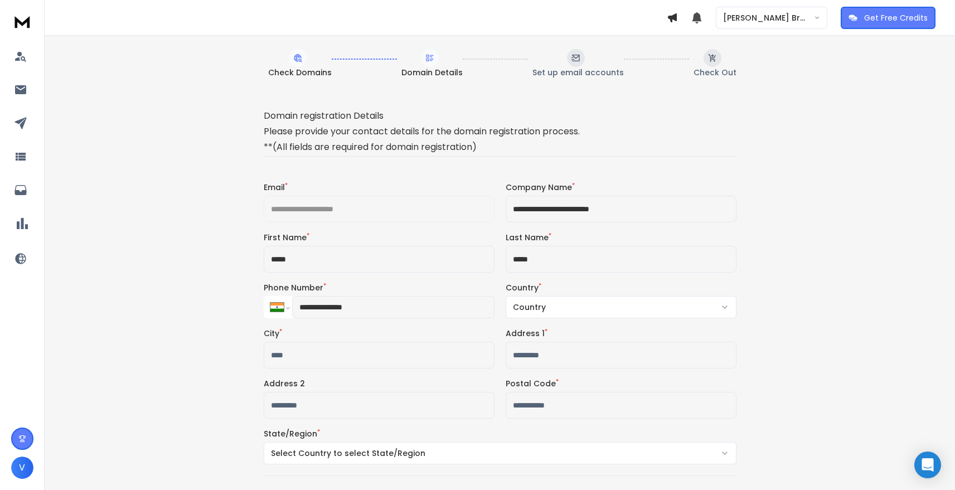
click at [592, 313] on button "Country" at bounding box center [620, 307] width 231 height 22
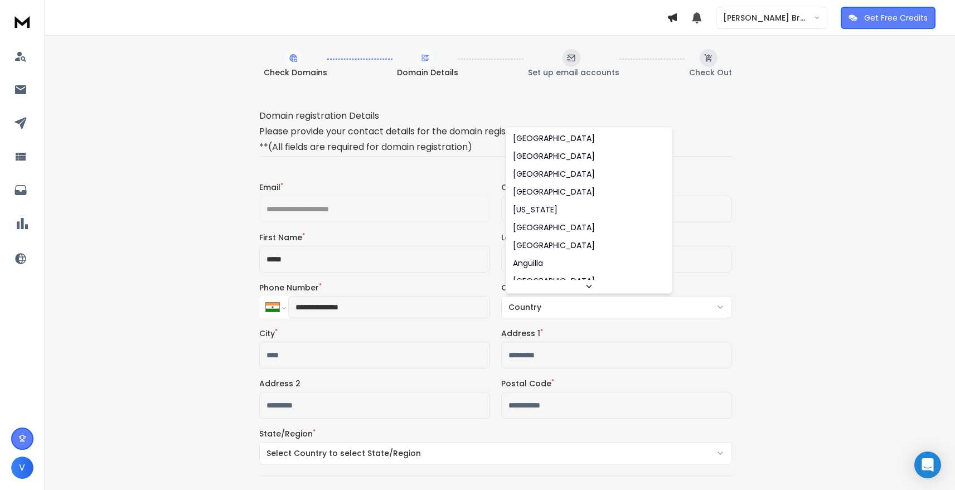
click at [615, 301] on button "Country" at bounding box center [616, 307] width 231 height 22
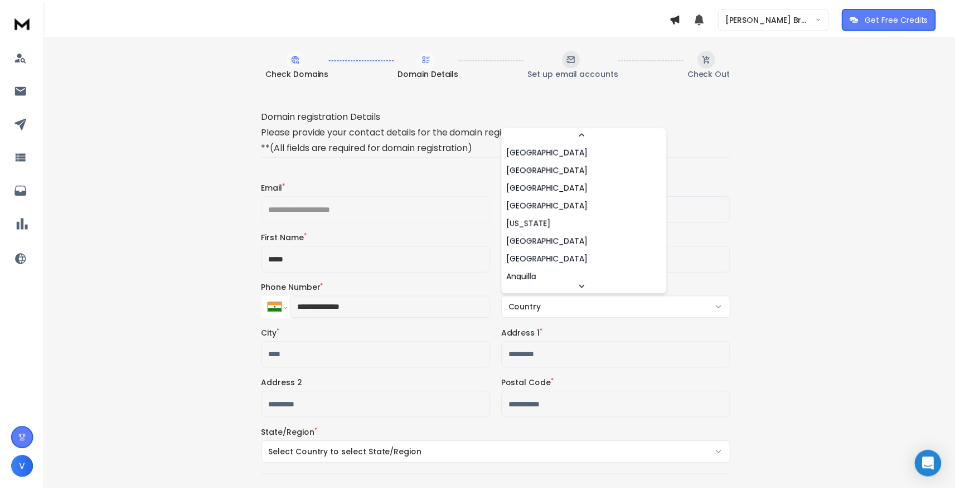
scroll to position [1736, 0]
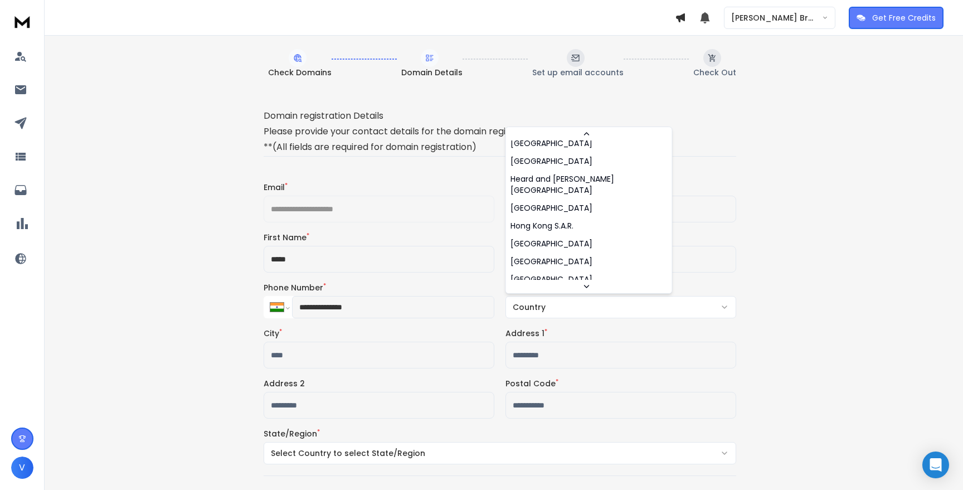
select select "**"
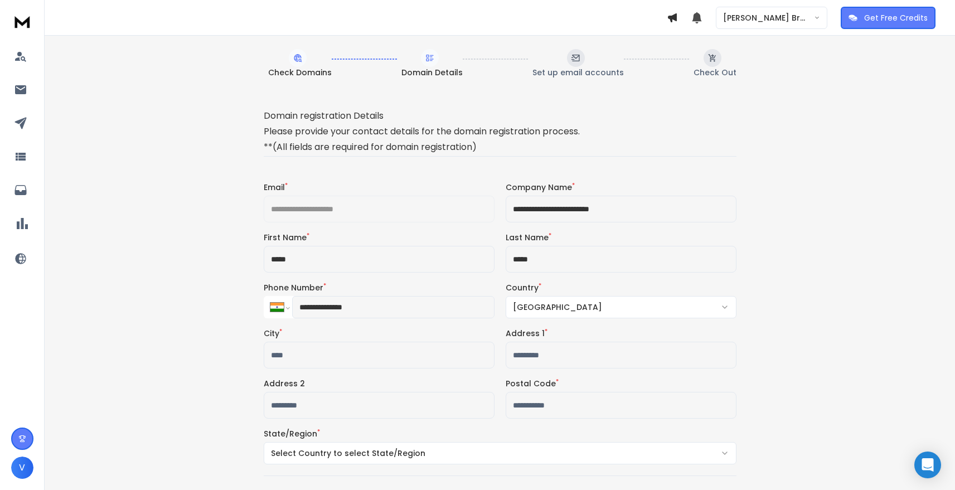
click at [364, 358] on input "text" at bounding box center [379, 355] width 231 height 27
type input "*********"
type input "**********"
click at [538, 392] on input "text" at bounding box center [620, 405] width 231 height 27
type input "*"
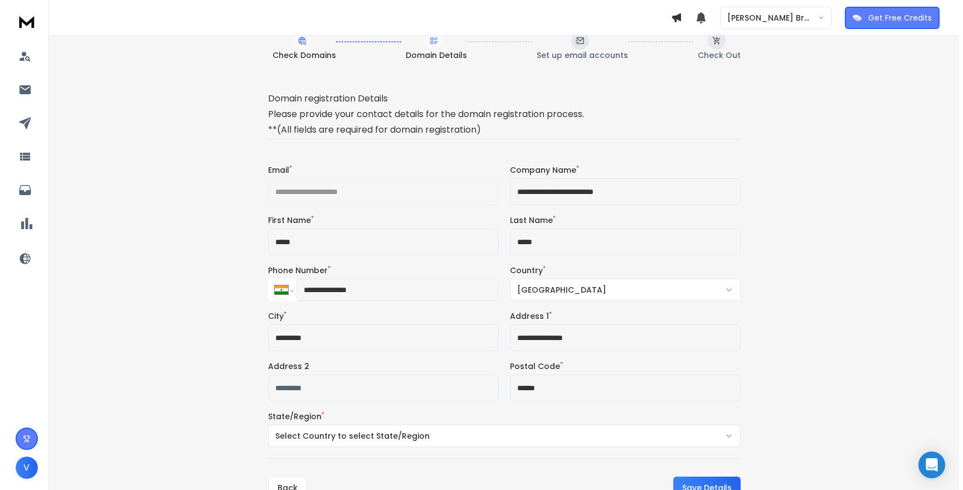
scroll to position [20, 0]
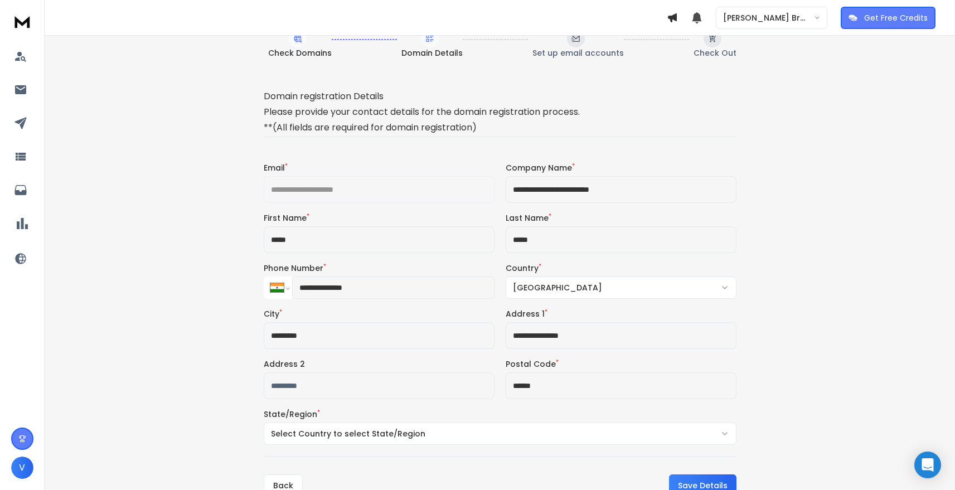
type input "******"
click at [469, 439] on button "Select Country to select State/Region" at bounding box center [500, 433] width 473 height 22
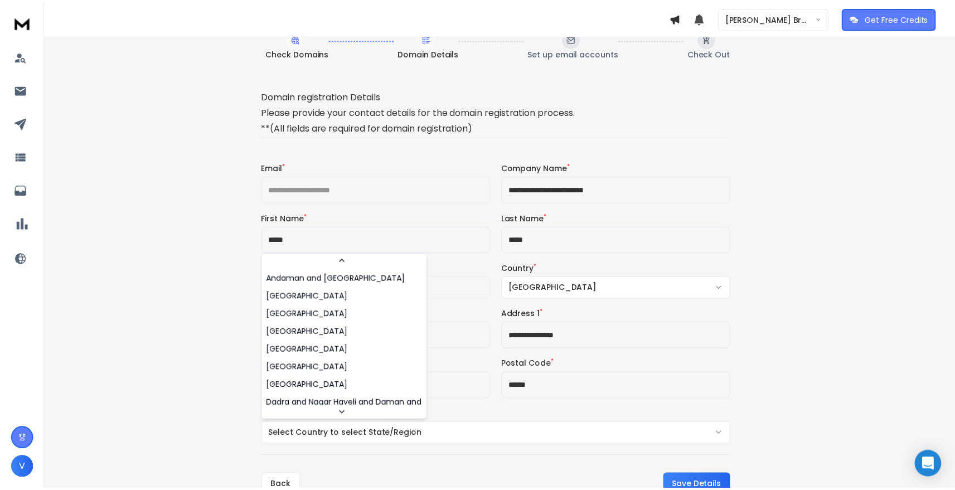
scroll to position [106, 0]
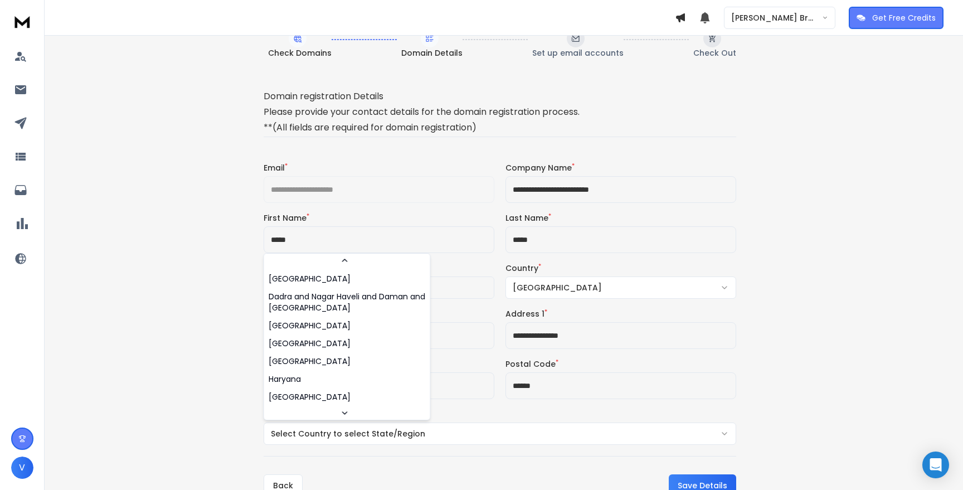
select select "*******"
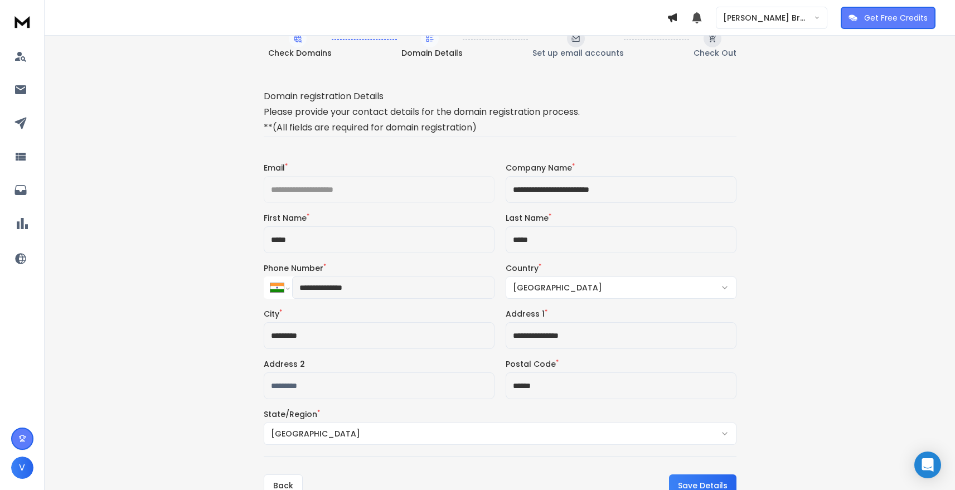
scroll to position [48, 0]
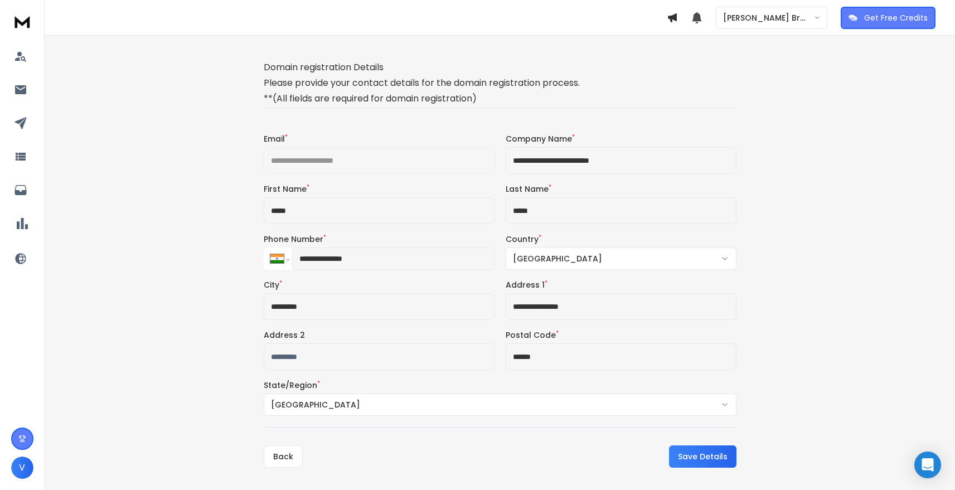
click at [685, 449] on button "Save Details" at bounding box center [702, 456] width 67 height 22
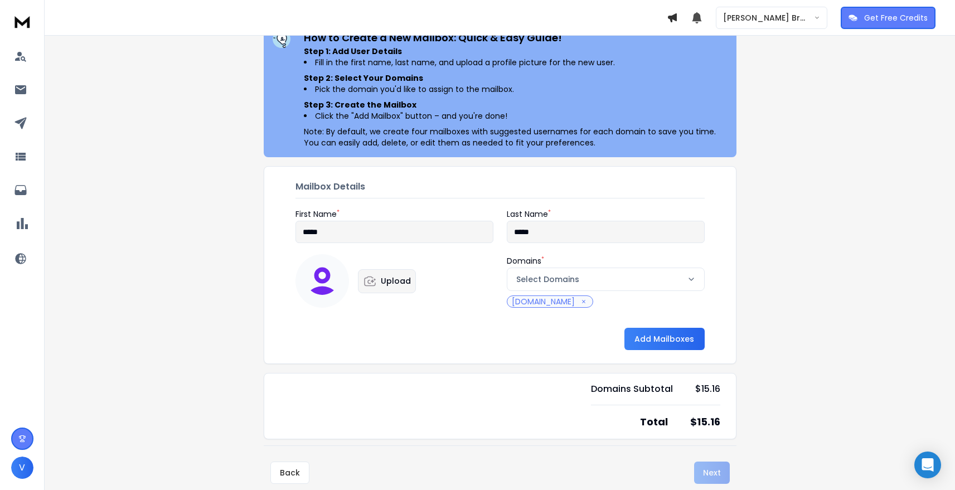
scroll to position [168, 0]
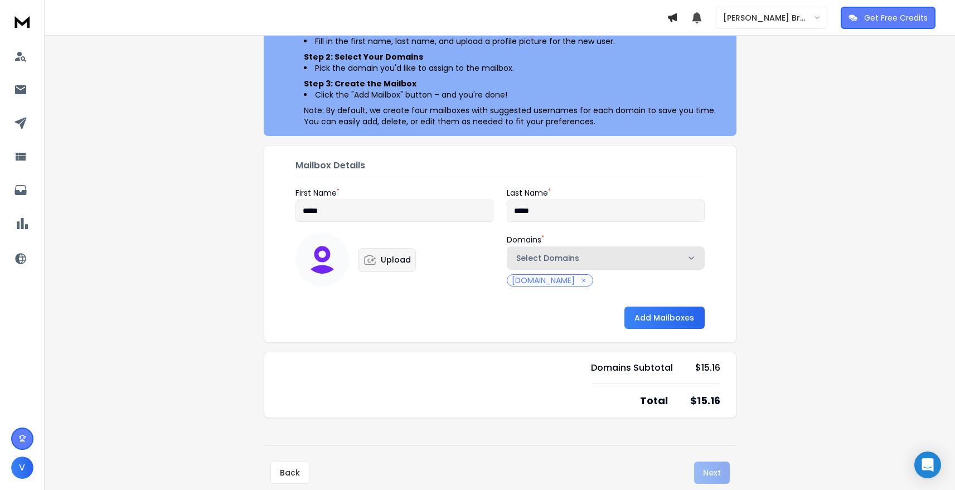
click at [664, 257] on button "Select Domains" at bounding box center [606, 257] width 198 height 23
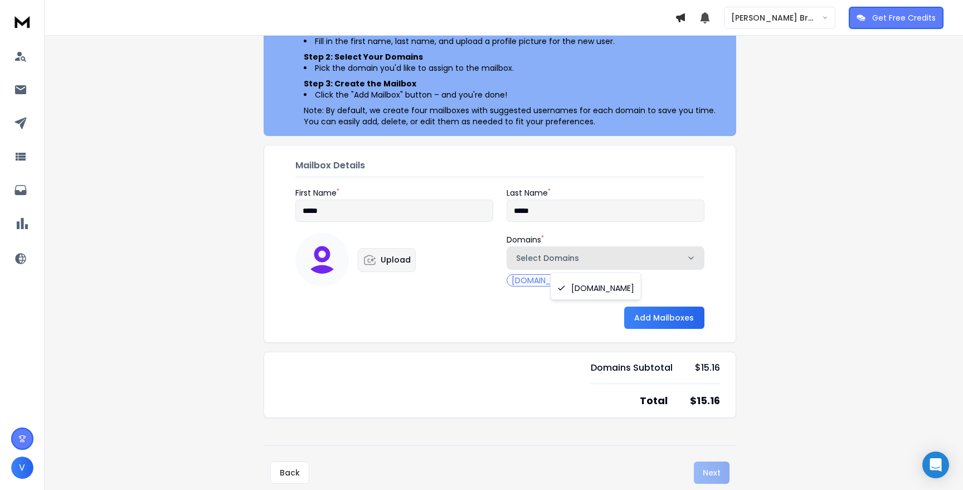
click at [664, 257] on button "Select Domains" at bounding box center [606, 257] width 198 height 23
click at [735, 230] on div "Mailbox Details First Name * ***** Last Name * ***** Upload Domains * Select Do…" at bounding box center [500, 244] width 473 height 198
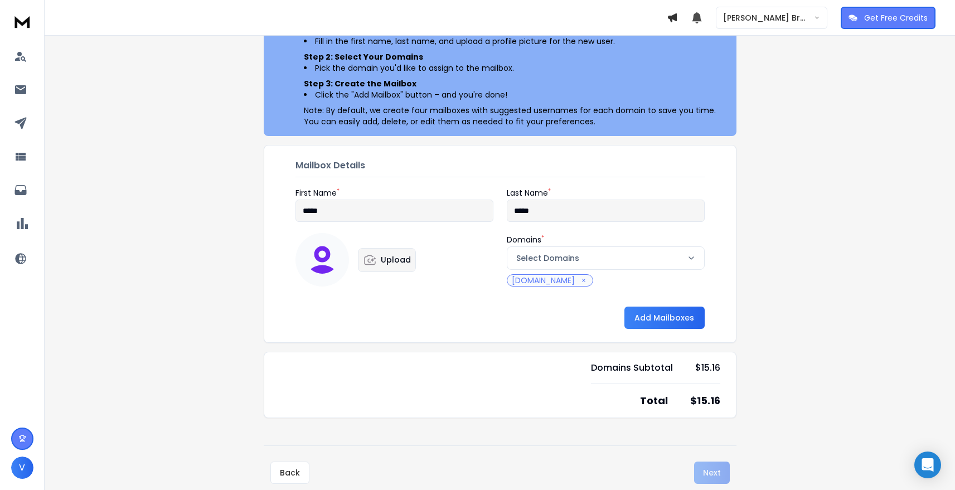
click at [655, 315] on button "Add Mailboxes" at bounding box center [664, 317] width 80 height 22
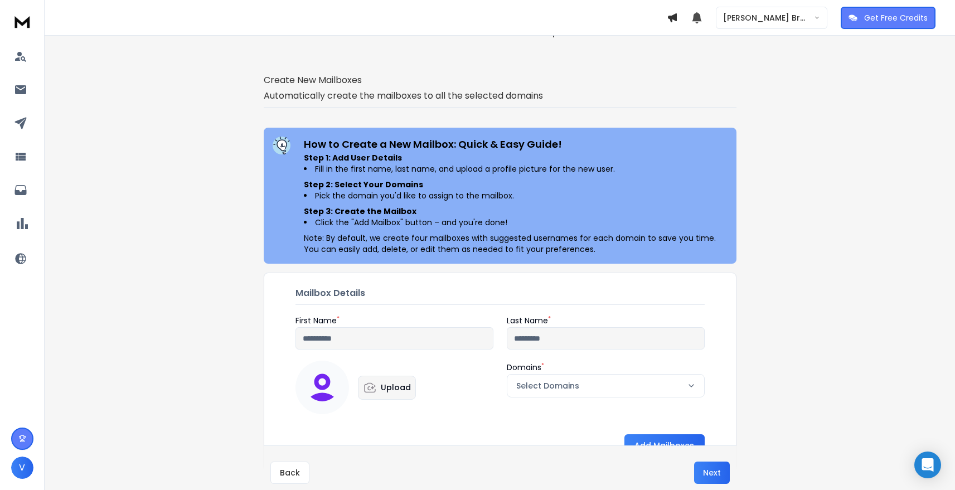
scroll to position [0, 0]
